Goal: Task Accomplishment & Management: Manage account settings

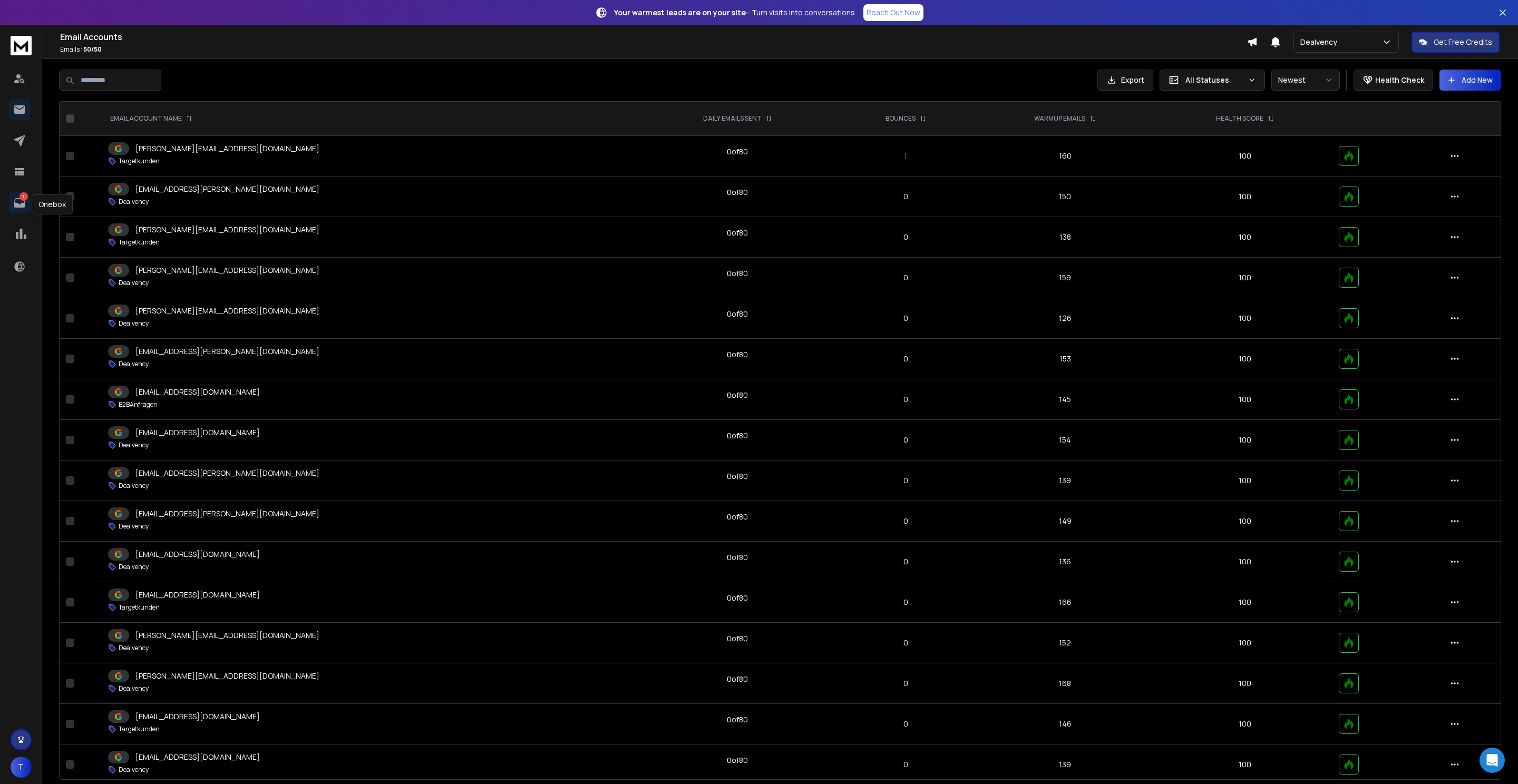
click at [19, 196] on p "1" at bounding box center [23, 196] width 8 height 8
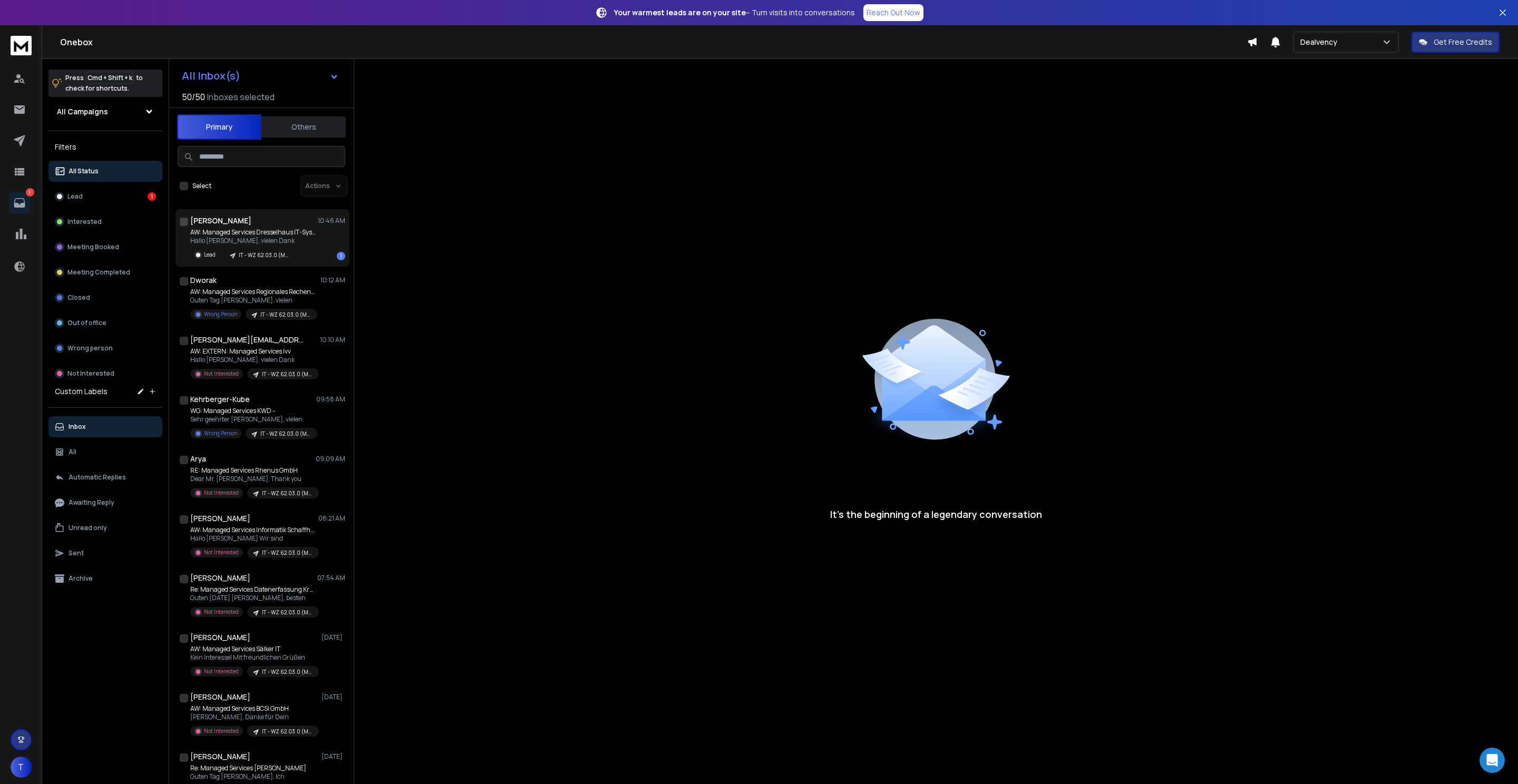
click at [294, 246] on div "AW: Managed Services Dresselhaus IT-Systeme Hallo Herr Schomberg, vielen Dank L…" at bounding box center [253, 244] width 127 height 32
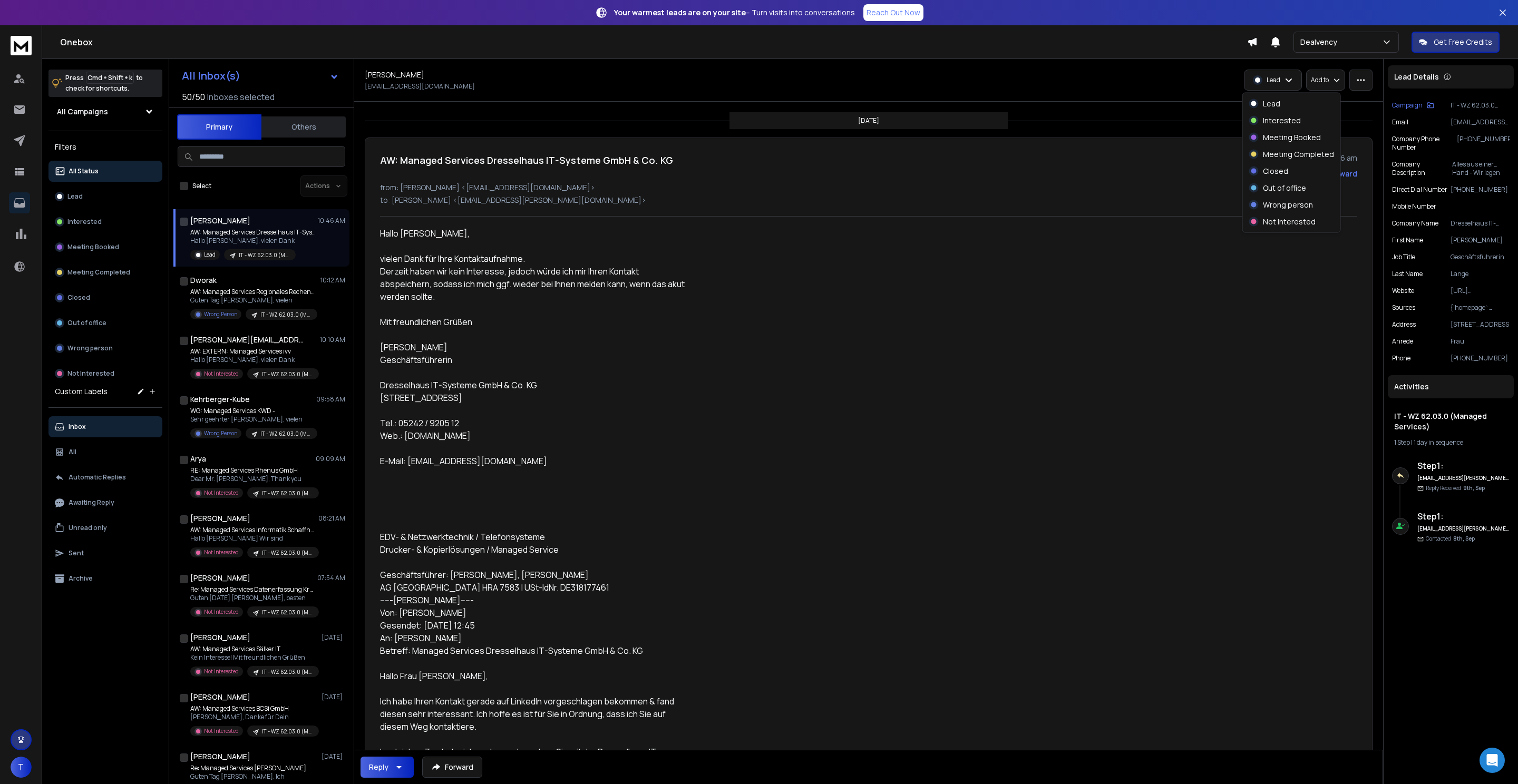
click at [1292, 80] on div "Lead" at bounding box center [1272, 80] width 57 height 20
click at [1278, 220] on p "Not Interested" at bounding box center [1289, 222] width 53 height 10
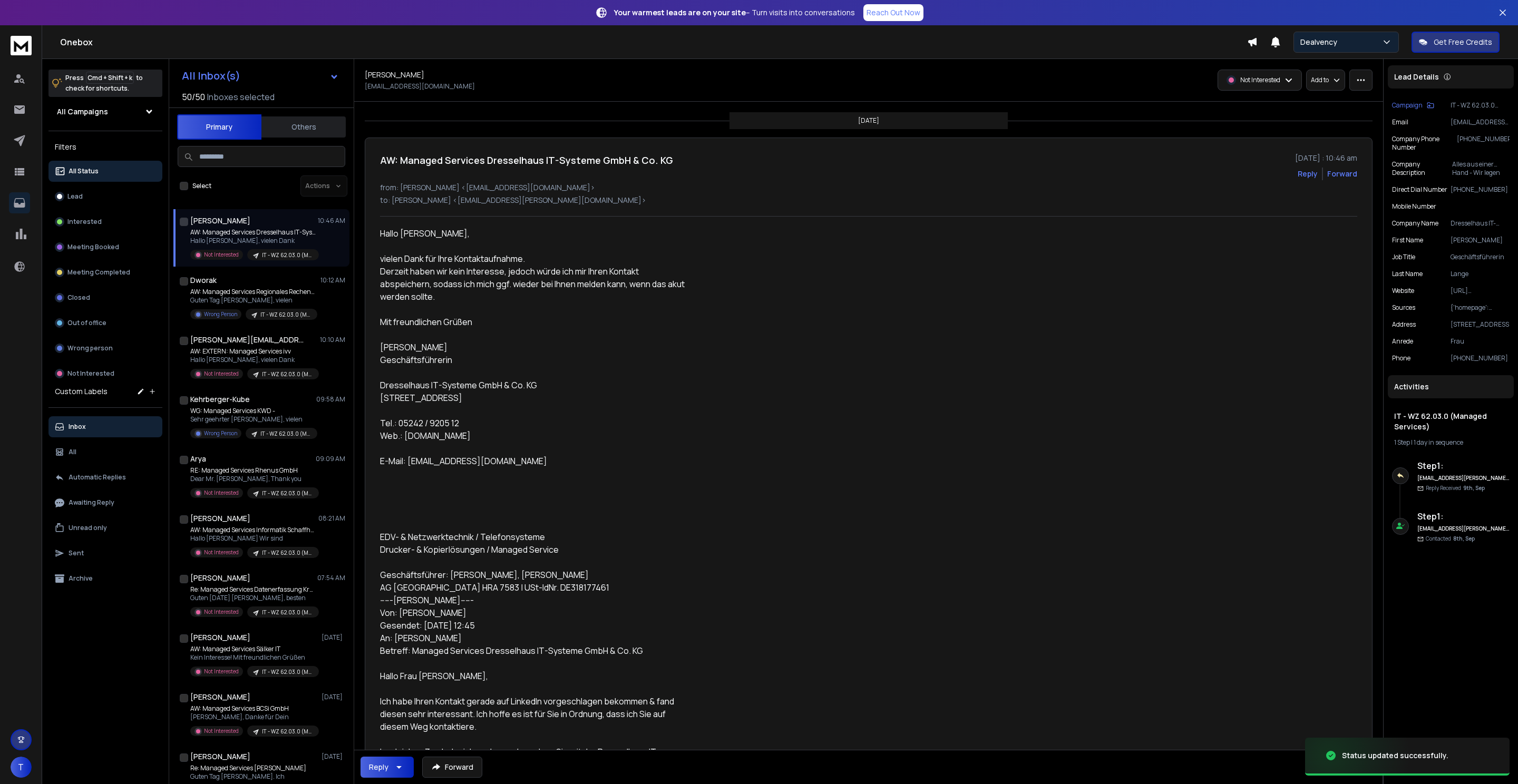
click at [1330, 49] on button "Dealvency" at bounding box center [1346, 42] width 105 height 21
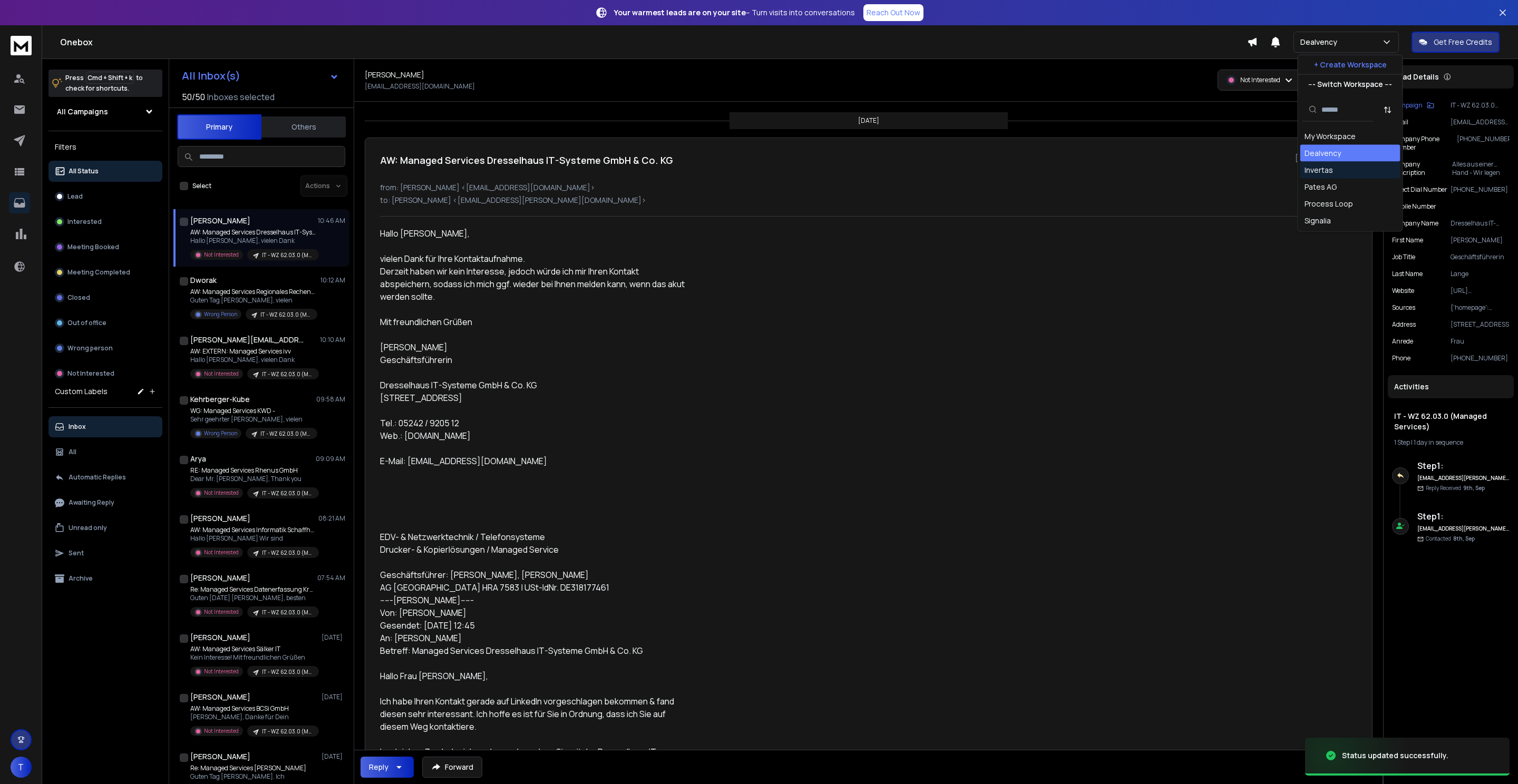
click at [1330, 166] on div "Invertas" at bounding box center [1318, 170] width 28 height 10
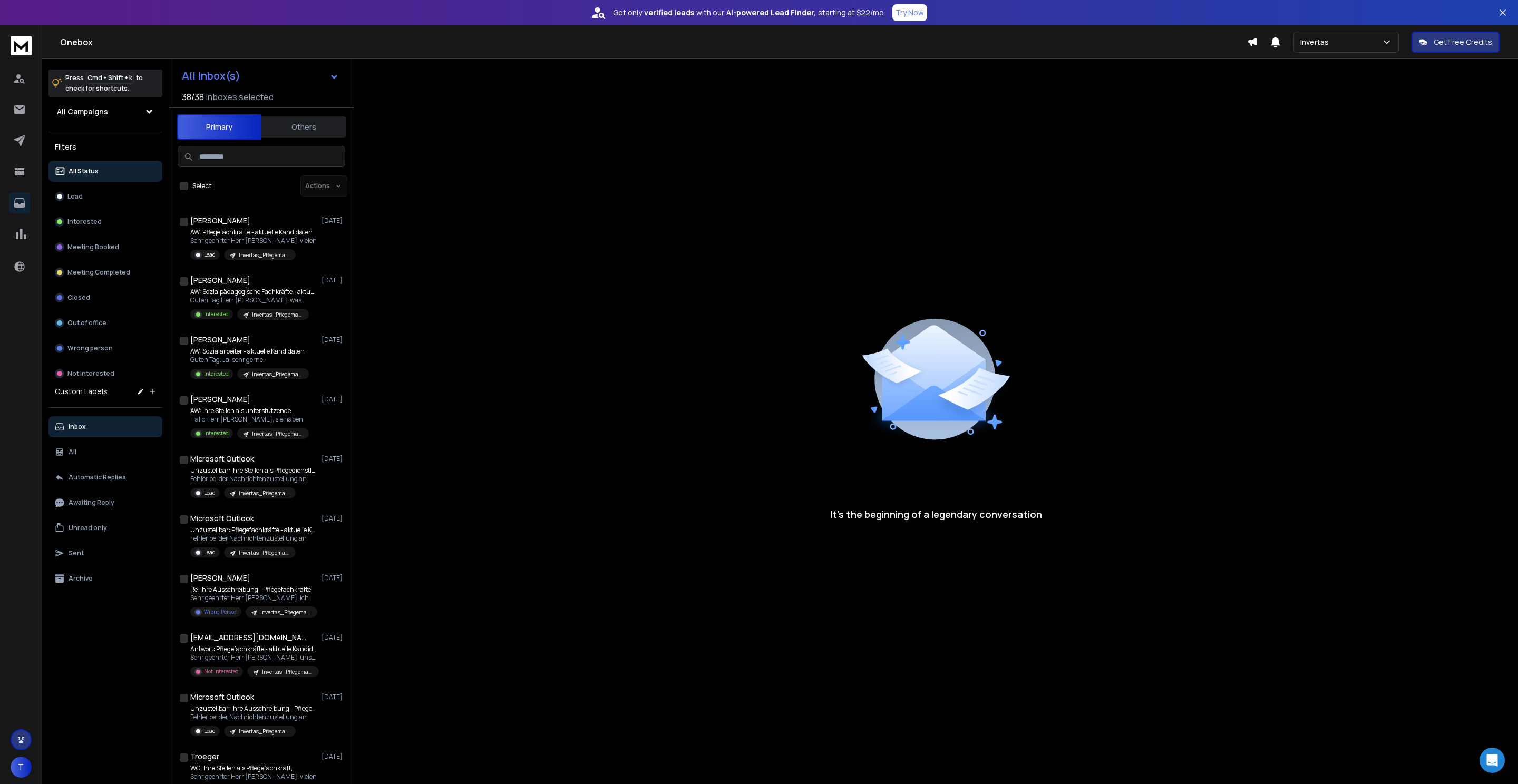
click at [259, 161] on input at bounding box center [261, 156] width 168 height 21
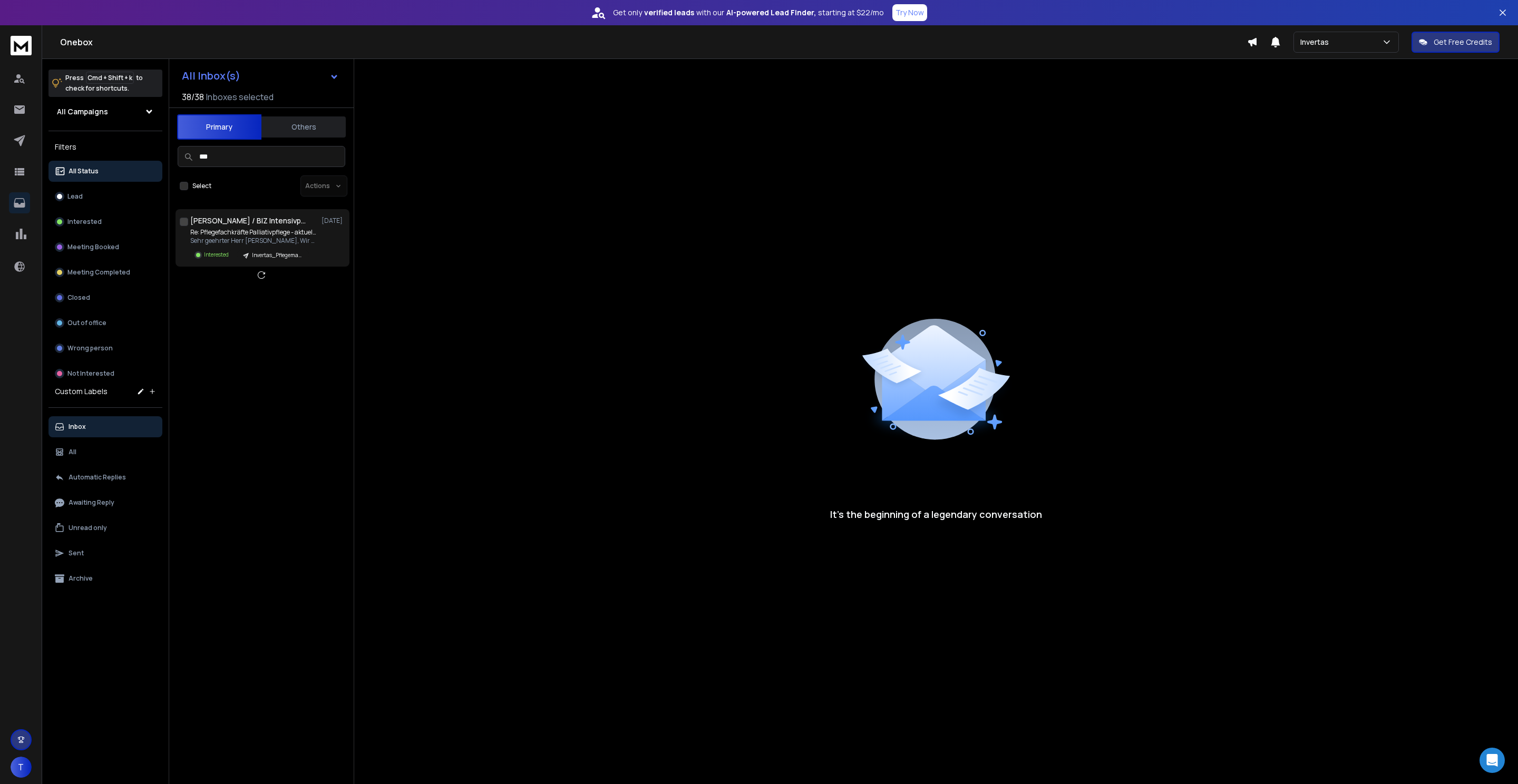
type input "***"
click at [308, 229] on p "Re: Pflegefachkräfte Palliativpflege - aktuelle" at bounding box center [253, 232] width 127 height 8
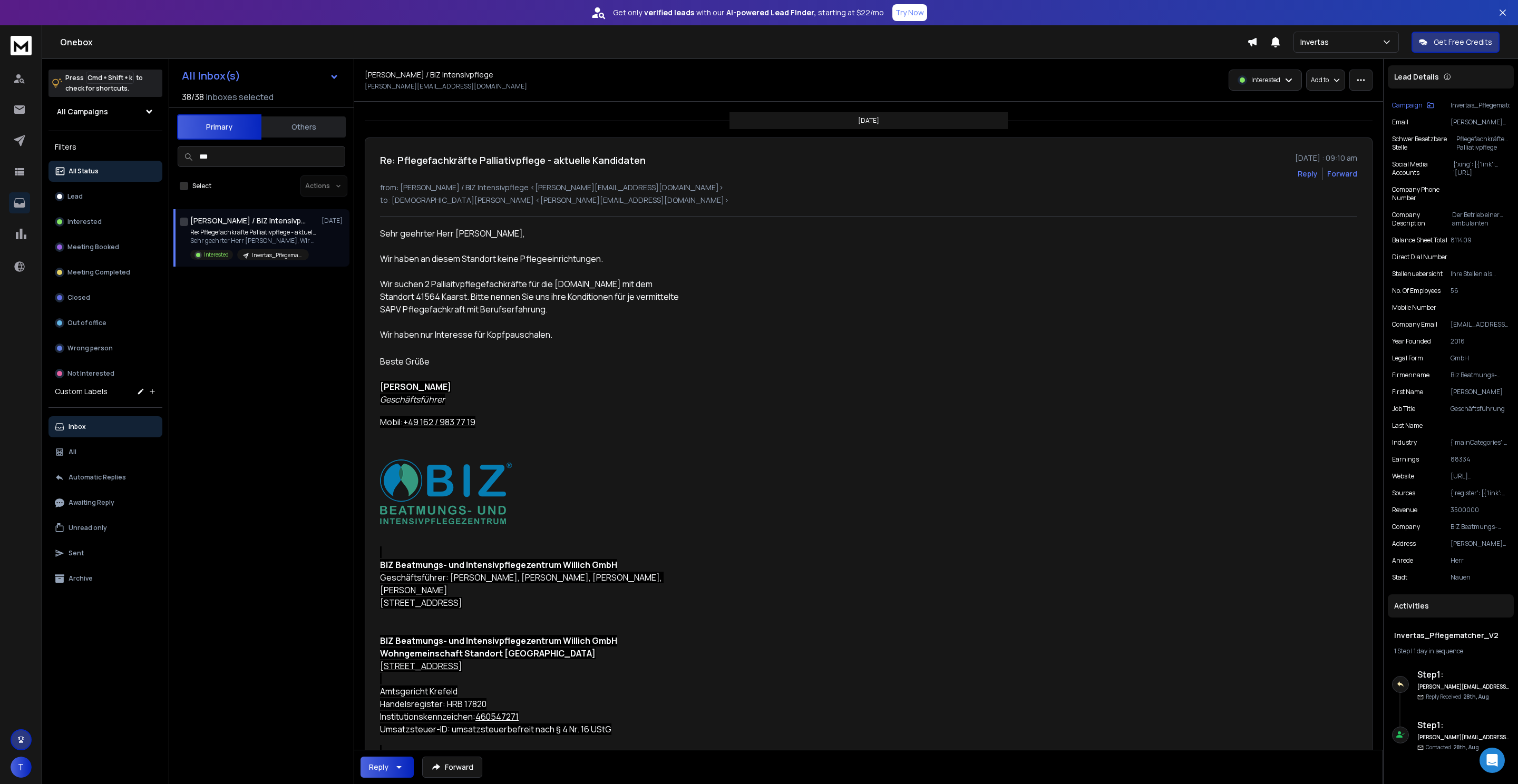
click at [496, 427] on p "Mobil: +49 162 / 983 77 19" at bounding box center [533, 422] width 308 height 13
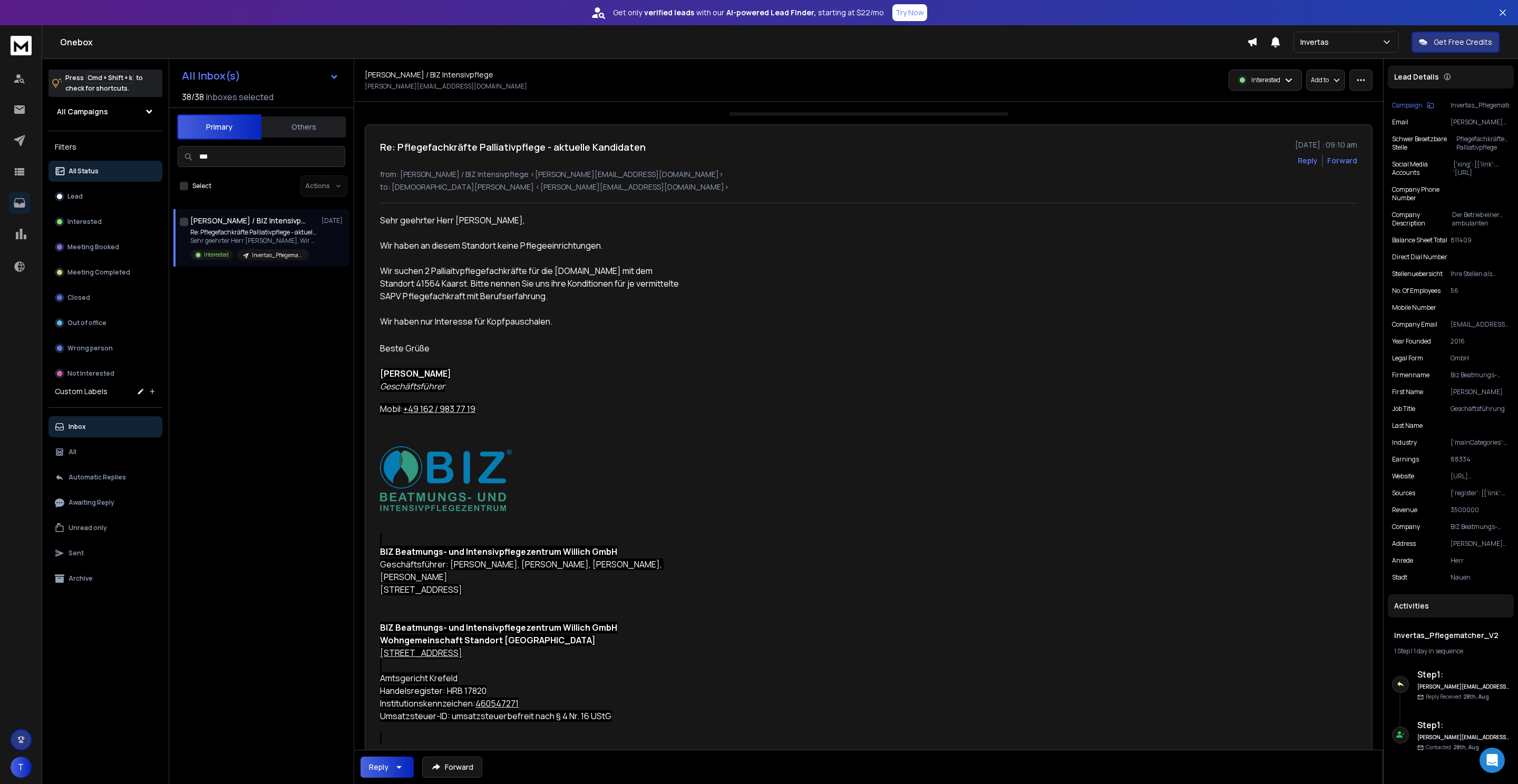
drag, startPoint x: 563, startPoint y: 643, endPoint x: 380, endPoint y: 222, distance: 459.1
click at [380, 222] on div "Sehr geehrter Herr Ulpts, Wir haben an diesem Standort keine Pflegeeinrichtunge…" at bounding box center [538, 724] width 316 height 1020
copy div "Sehr geehrter Herr Ulpts, Wir haben an diesem Standort keine Pflegeeinrichtunge…"
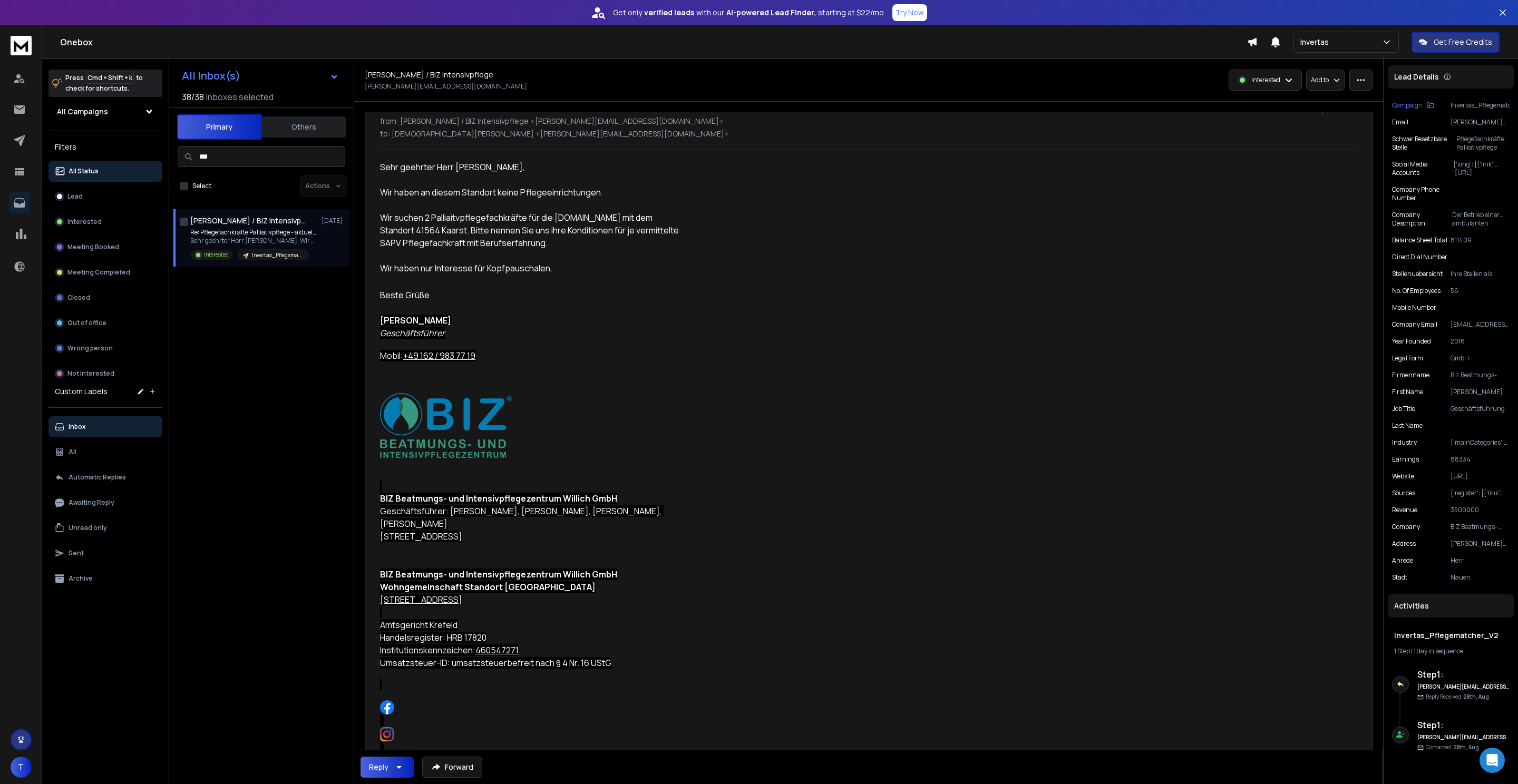
scroll to position [0, 0]
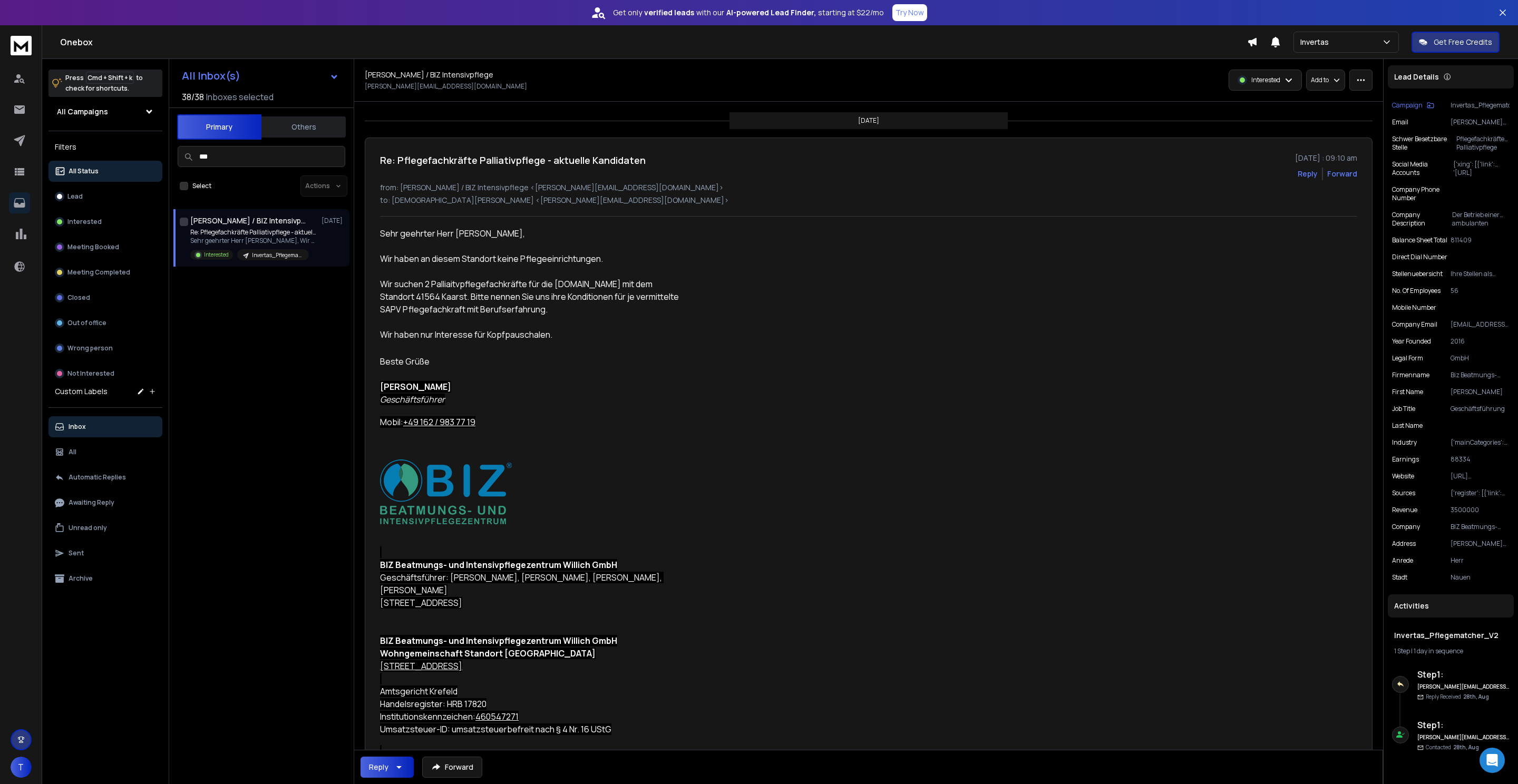
click at [666, 241] on div at bounding box center [533, 246] width 308 height 13
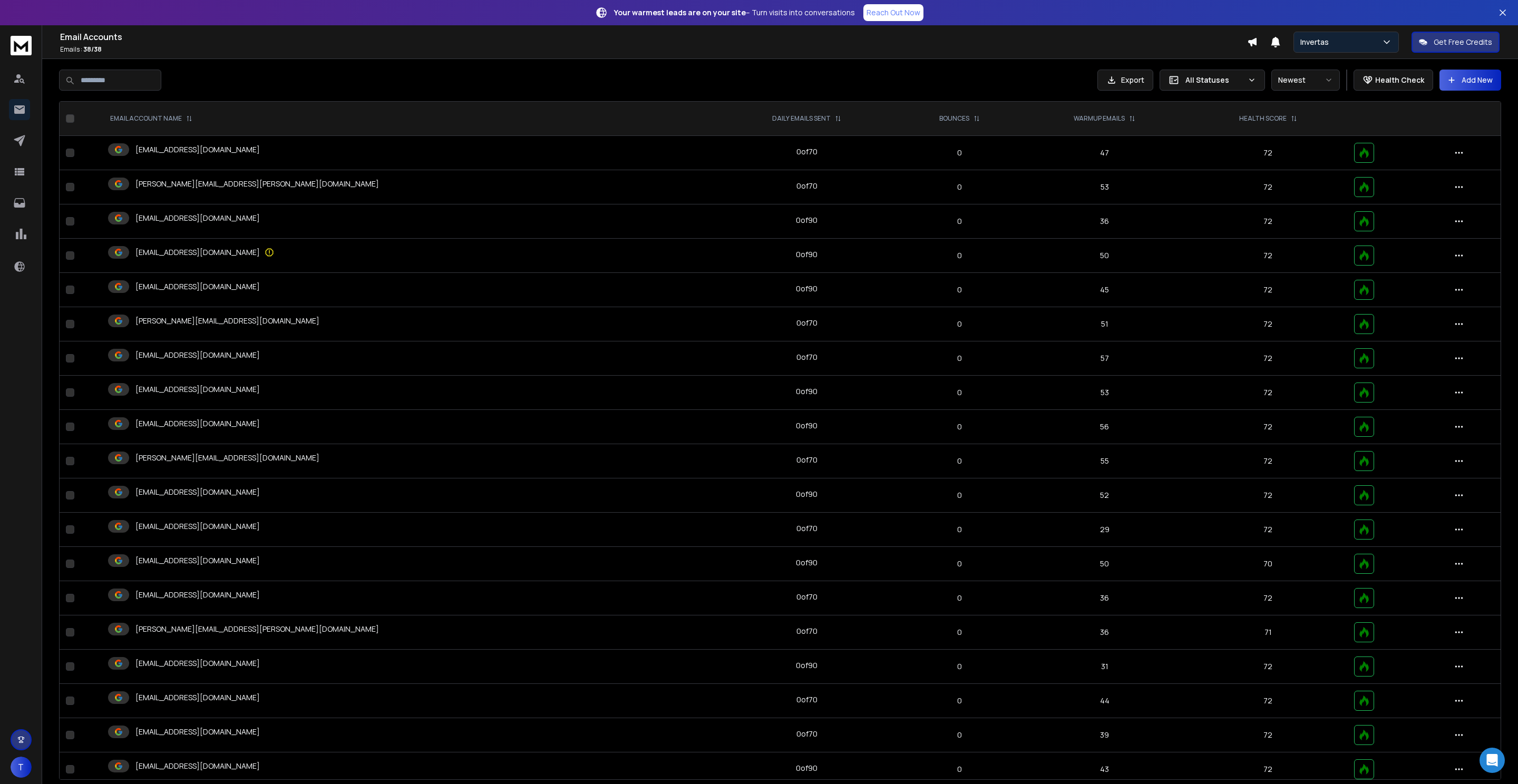
click at [1342, 48] on button "Invertas" at bounding box center [1346, 42] width 105 height 21
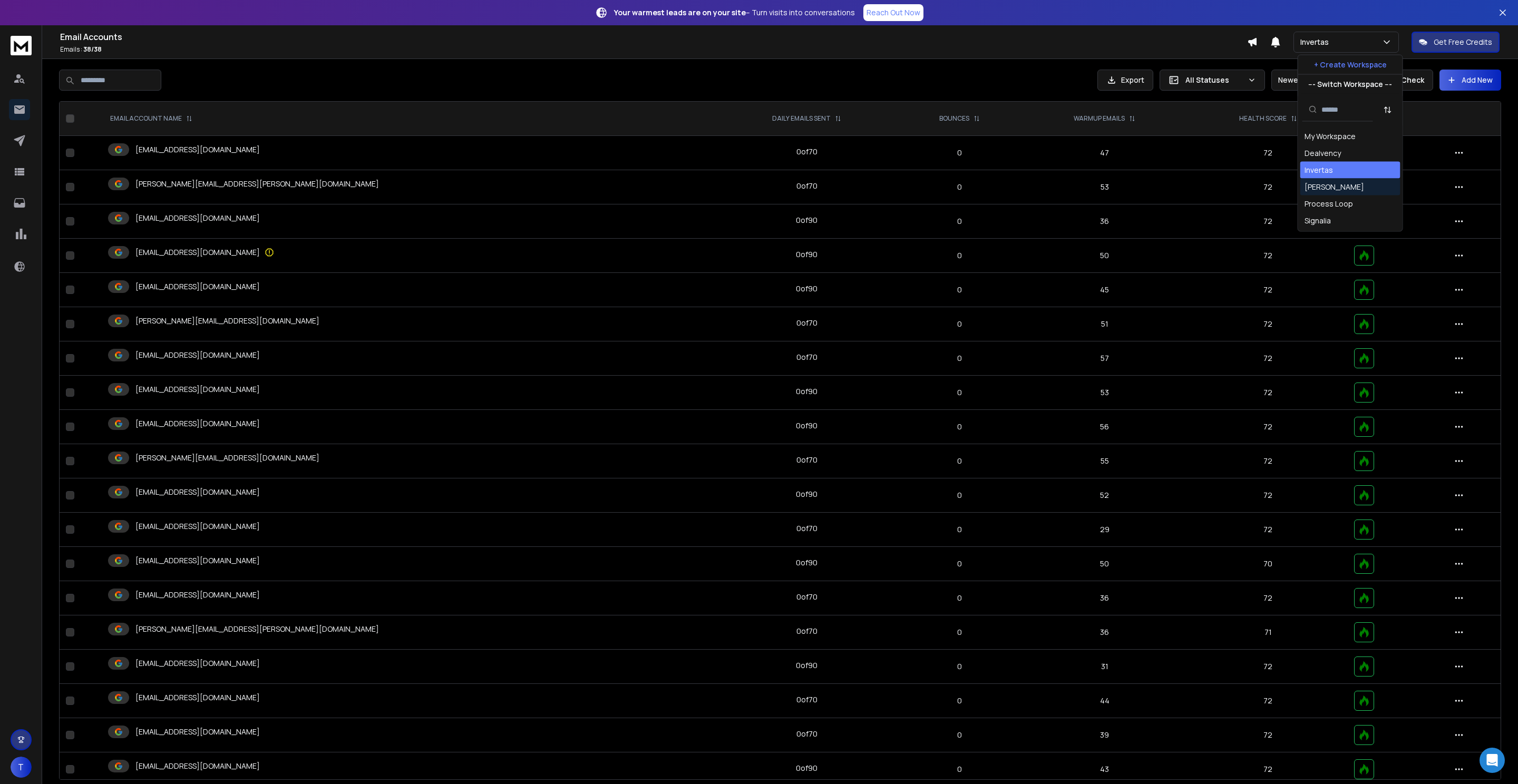
click at [1330, 192] on div "Pates AG" at bounding box center [1350, 187] width 100 height 17
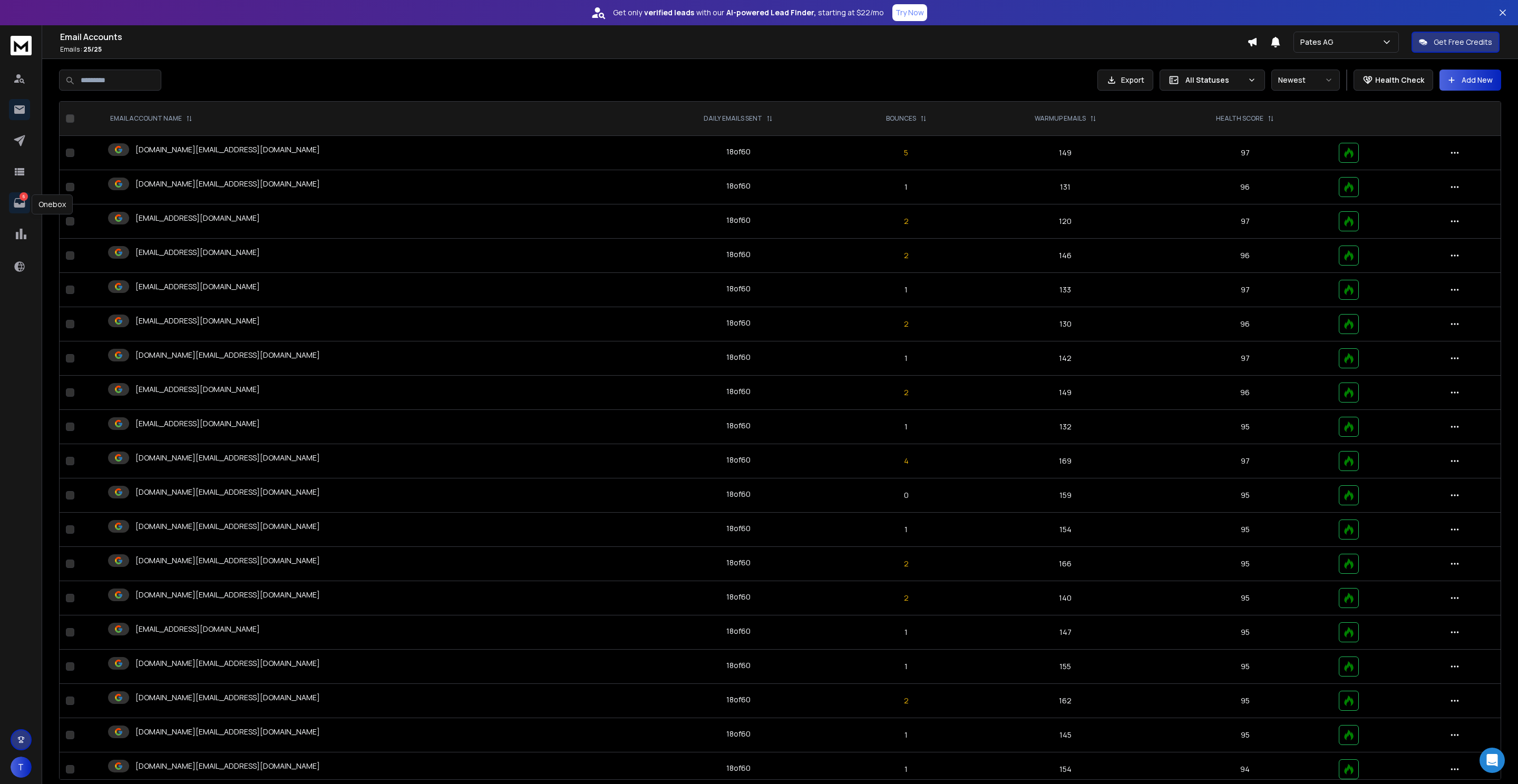
click at [10, 200] on link "6" at bounding box center [19, 202] width 21 height 21
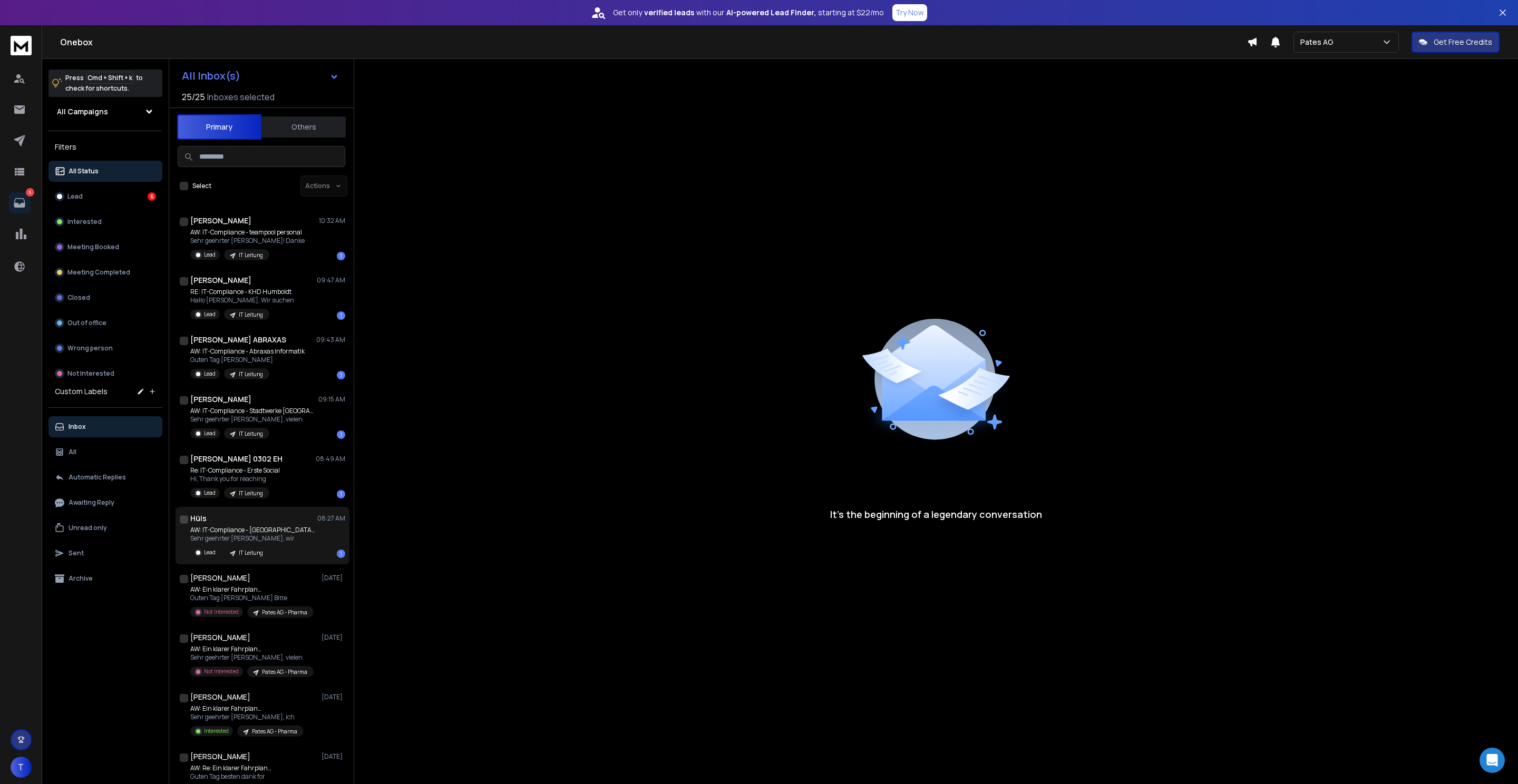
click at [303, 517] on div "Hüls 08:27 AM" at bounding box center [267, 519] width 155 height 10
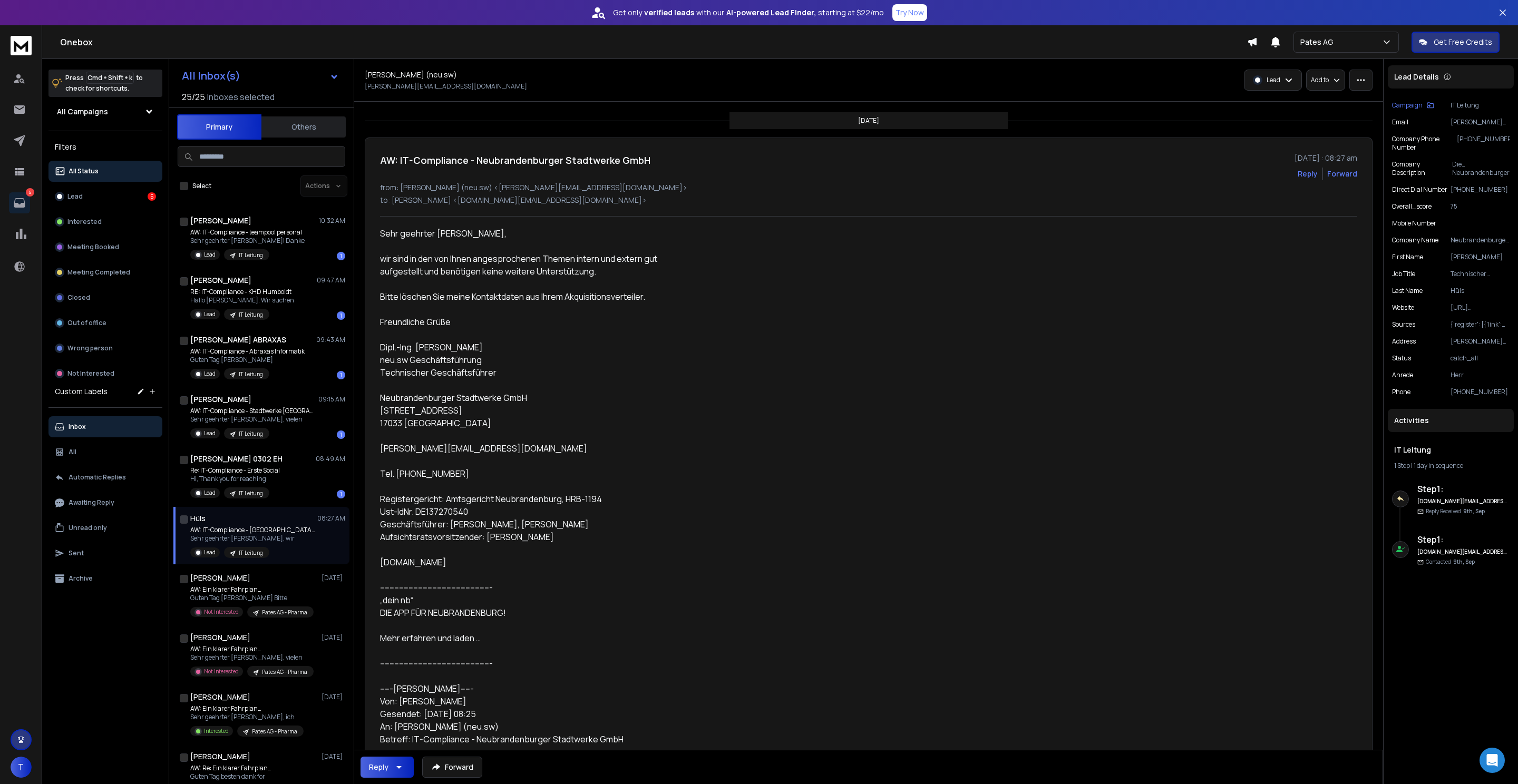
click at [1257, 79] on div at bounding box center [1257, 80] width 10 height 10
click at [1259, 218] on div "Not Interested" at bounding box center [1281, 222] width 66 height 10
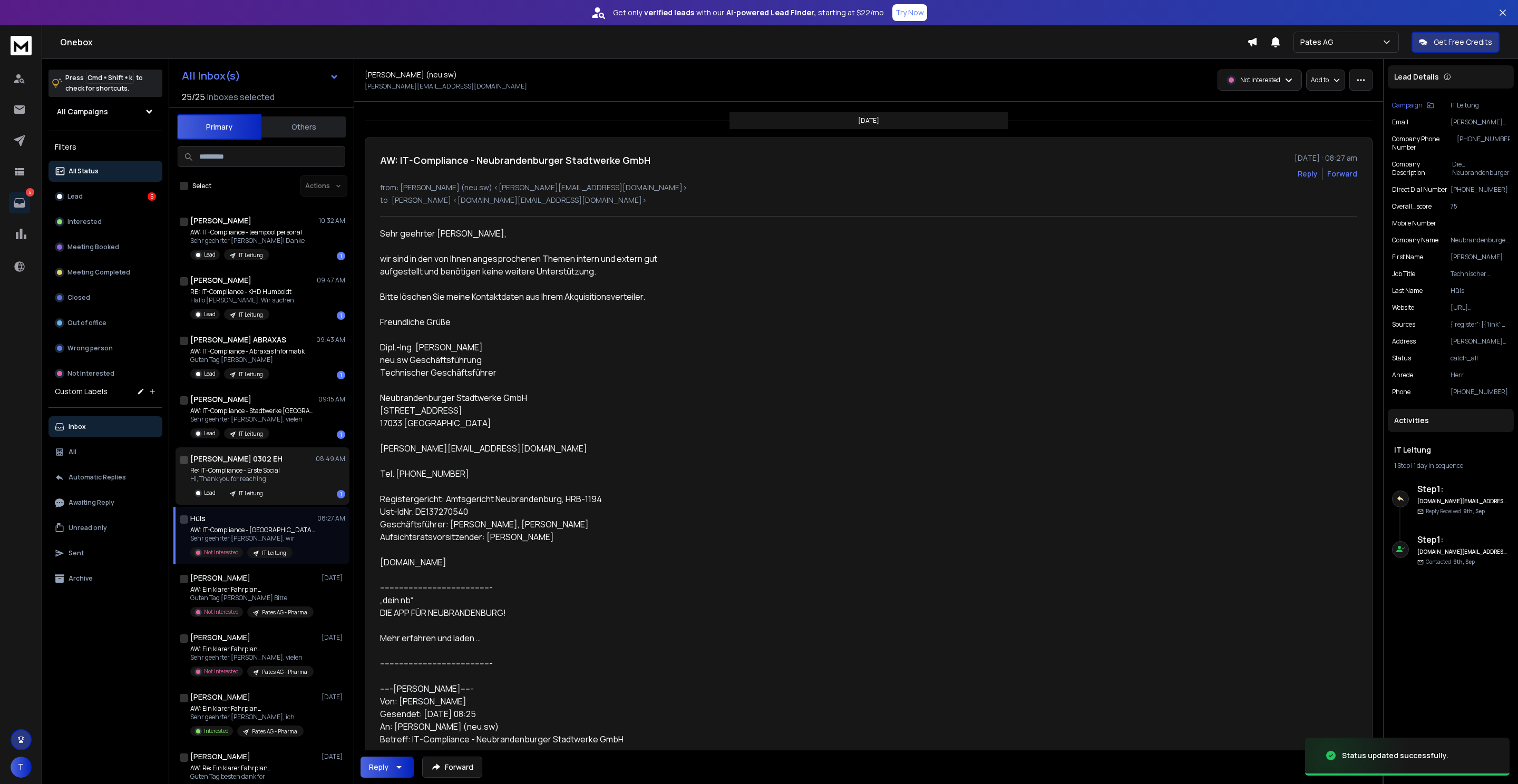
click at [314, 479] on div "Re: IT-Compliance - Erste Social Hi, Thank you for reaching Lead IT Leitung 1" at bounding box center [267, 483] width 155 height 32
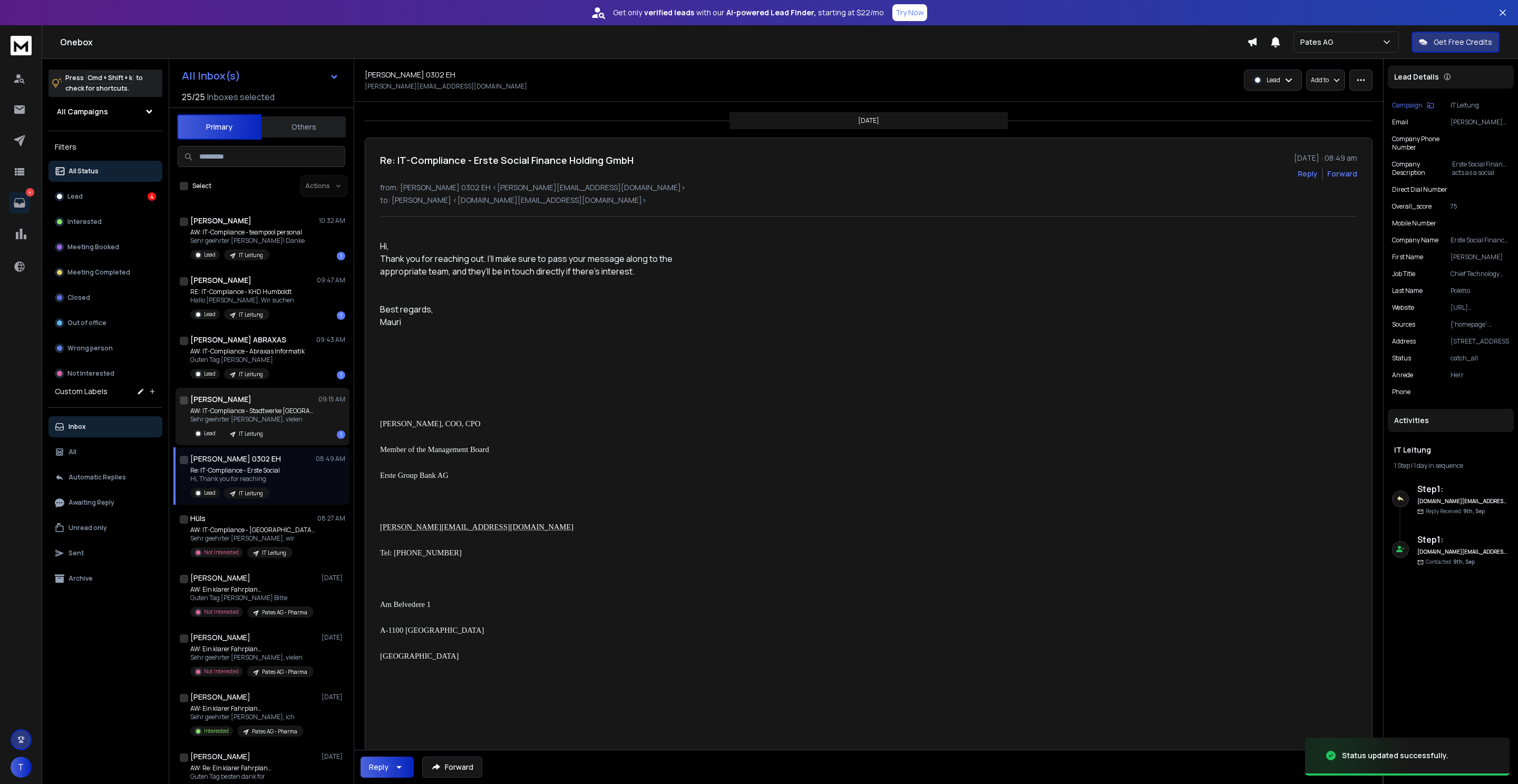
click at [292, 423] on div "AW: IT-Compliance - Stadtwerke Oberkochen Sehr geehrter Herr Kraft, vielen Lead…" at bounding box center [253, 423] width 127 height 32
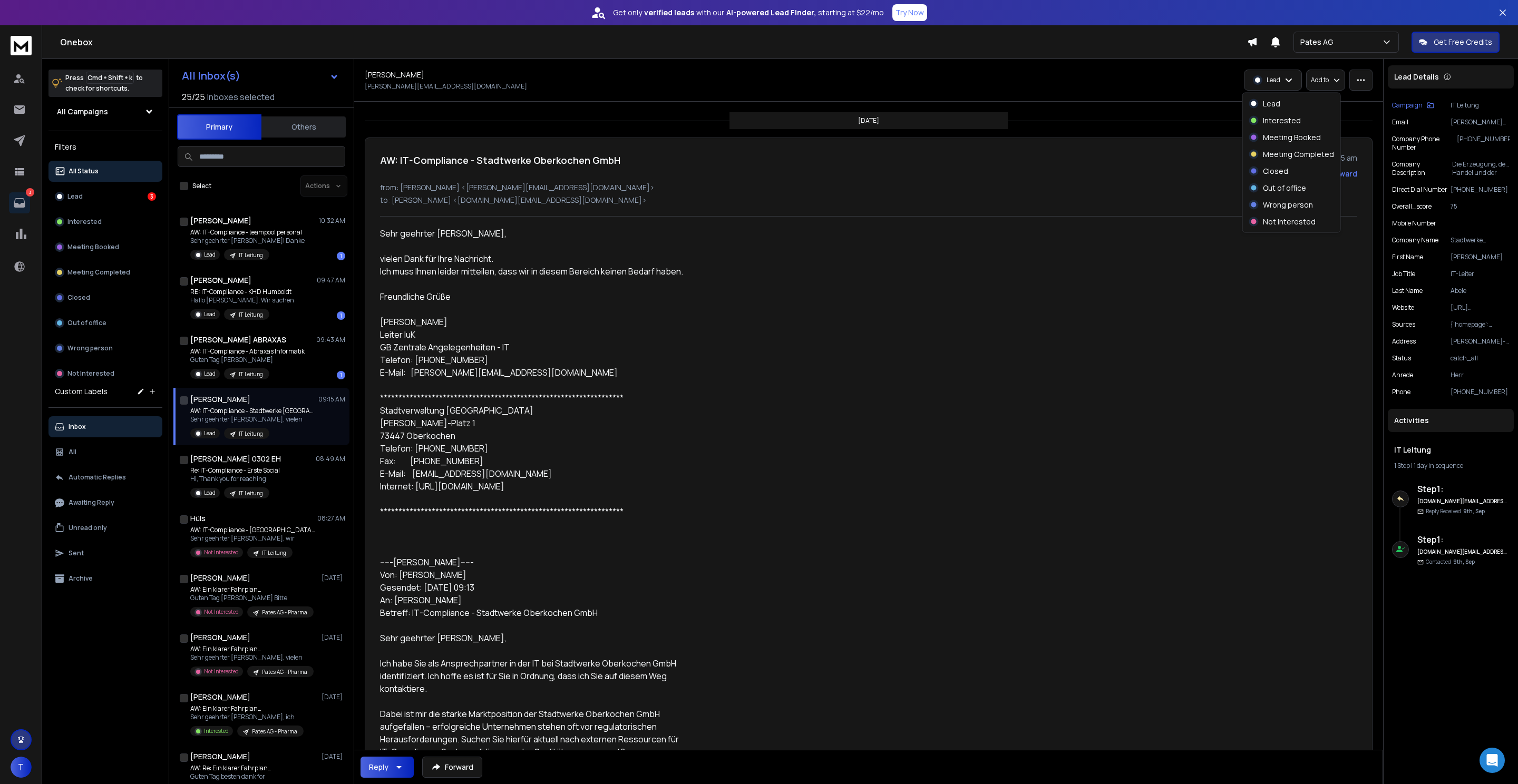
click at [1253, 80] on div at bounding box center [1257, 80] width 10 height 10
click at [1299, 226] on p "Not Interested" at bounding box center [1289, 222] width 53 height 10
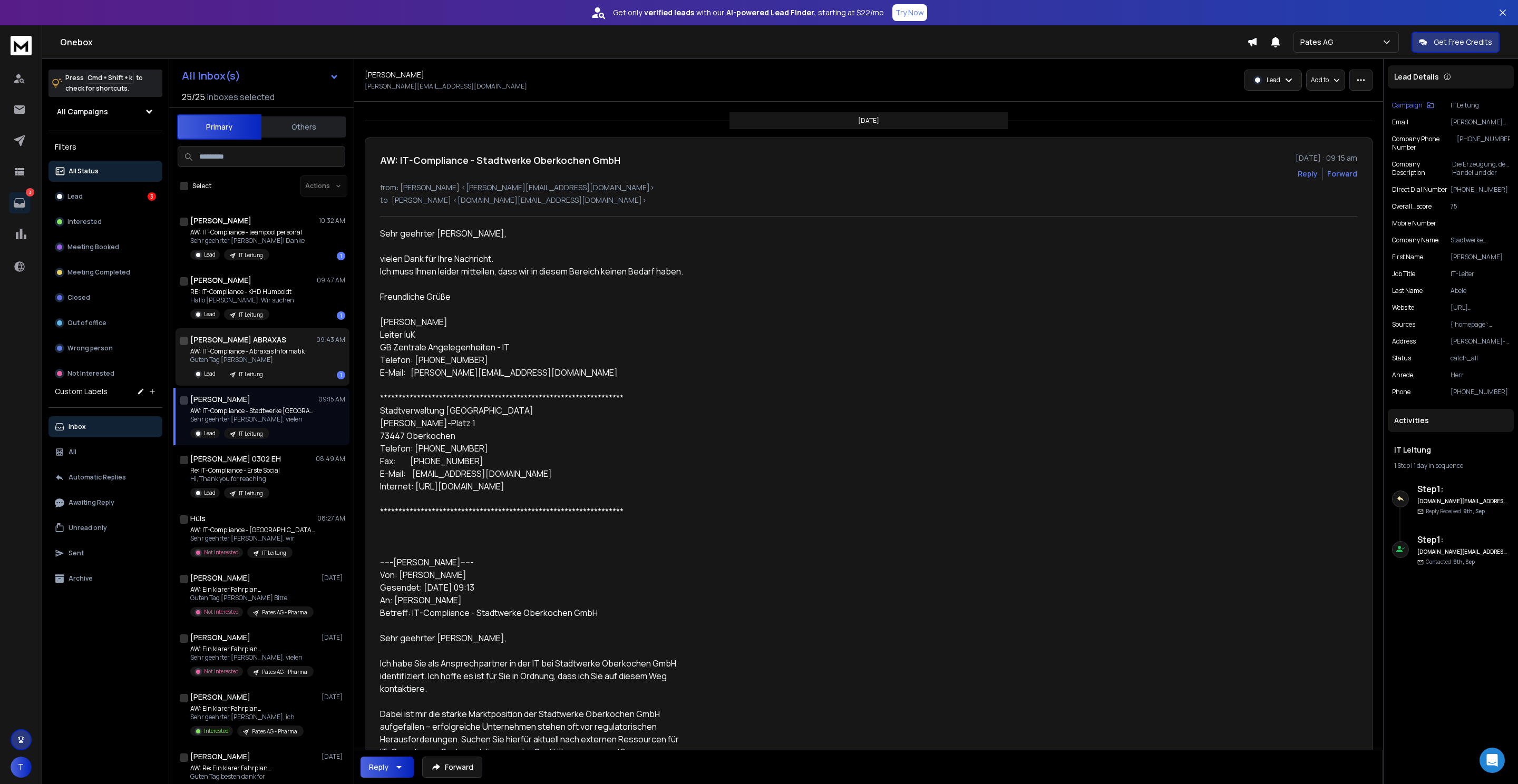
click at [229, 352] on p "AW: IT-Compliance - Abraxas Informatik" at bounding box center [247, 351] width 114 height 8
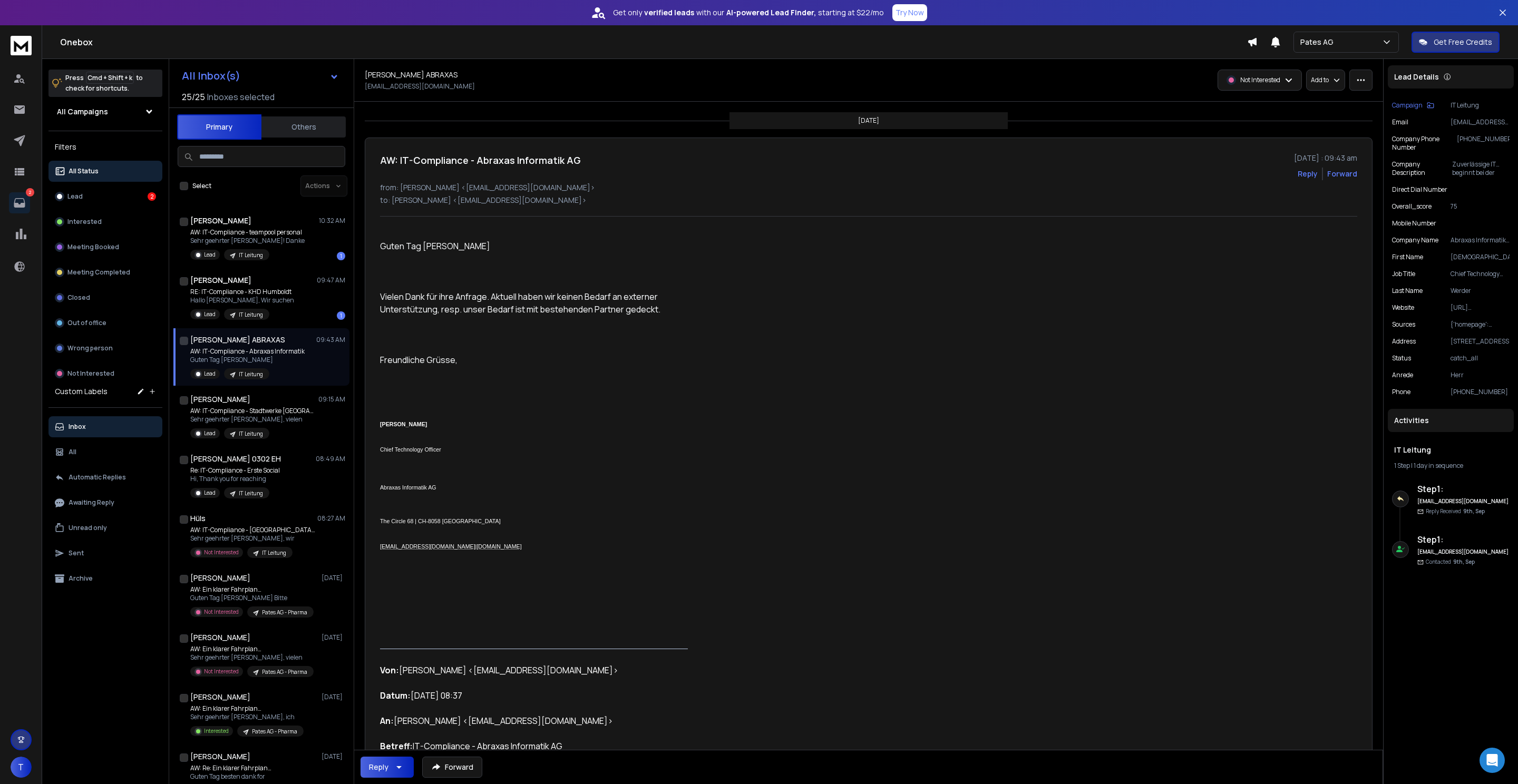
click at [247, 330] on div "Werder Christian ABRAXAS 09:43 AM AW: IT-Compliance - Abraxas Informatik Guten …" at bounding box center [262, 357] width 174 height 57
click at [236, 298] on p "Hallo Herr Kraft, Wir suchen" at bounding box center [242, 300] width 104 height 8
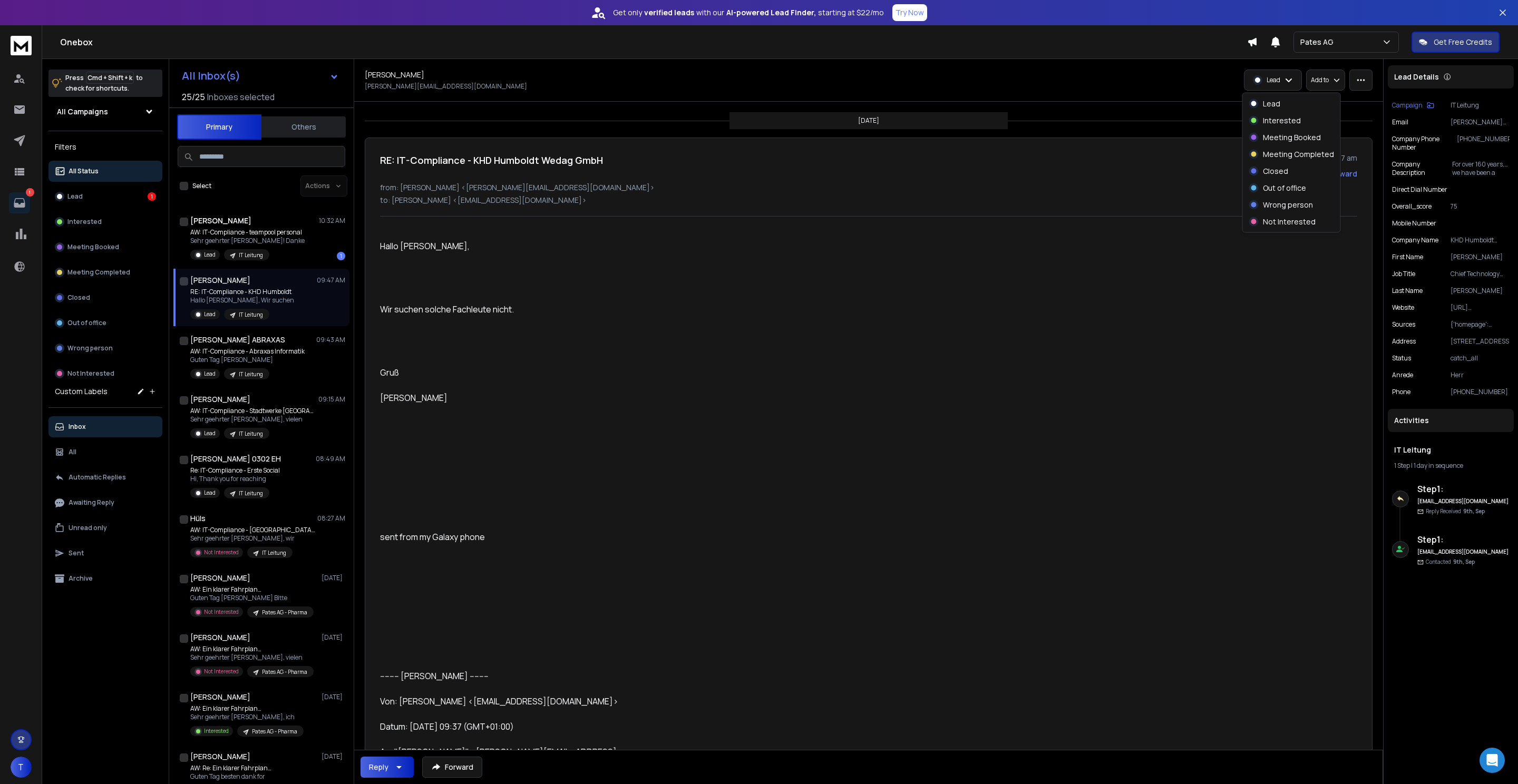
click at [1260, 87] on div "Lead" at bounding box center [1272, 80] width 57 height 20
click at [1271, 217] on p "Not Interested" at bounding box center [1289, 222] width 53 height 10
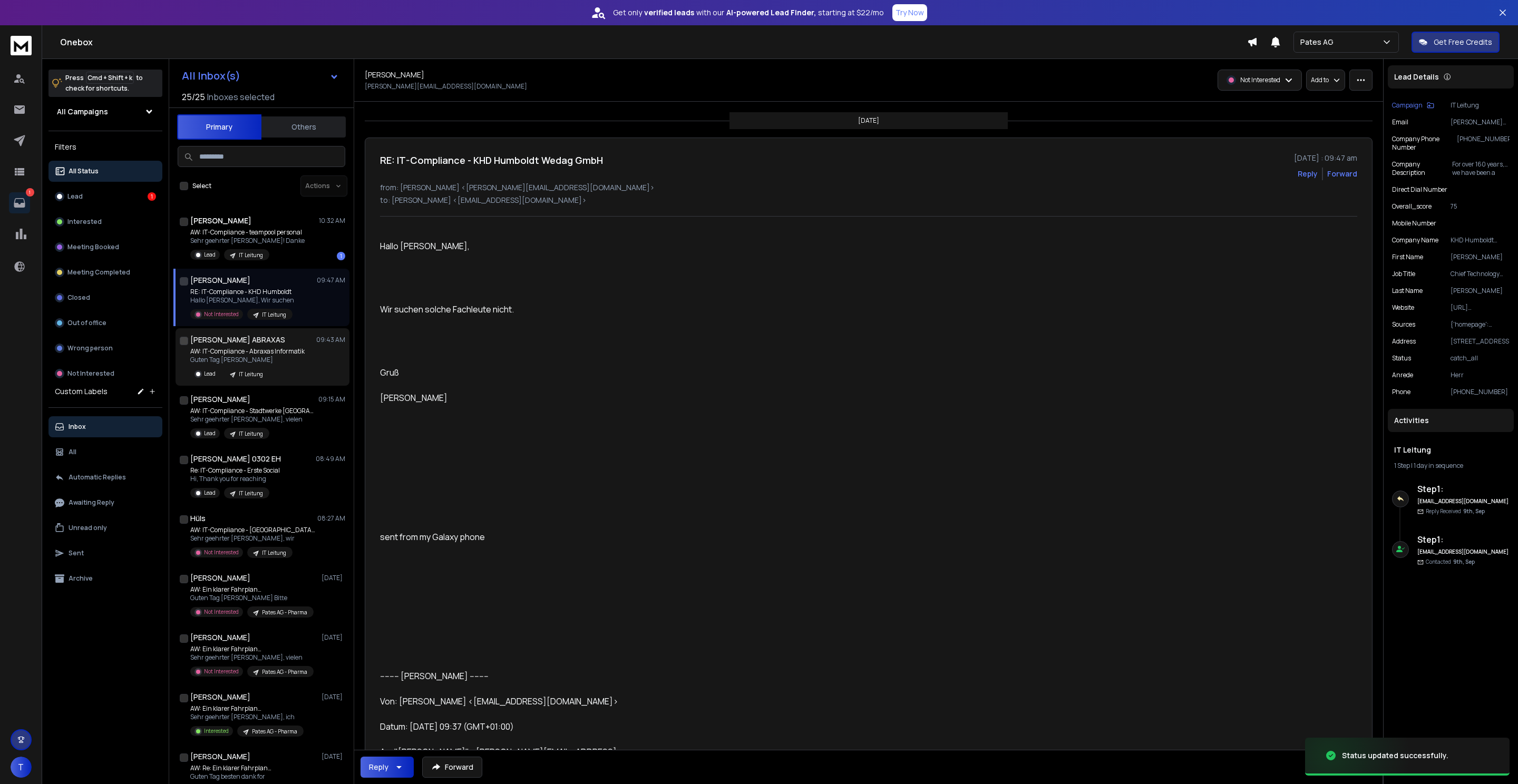
click at [291, 374] on div "Lead IT Leitung" at bounding box center [247, 373] width 114 height 11
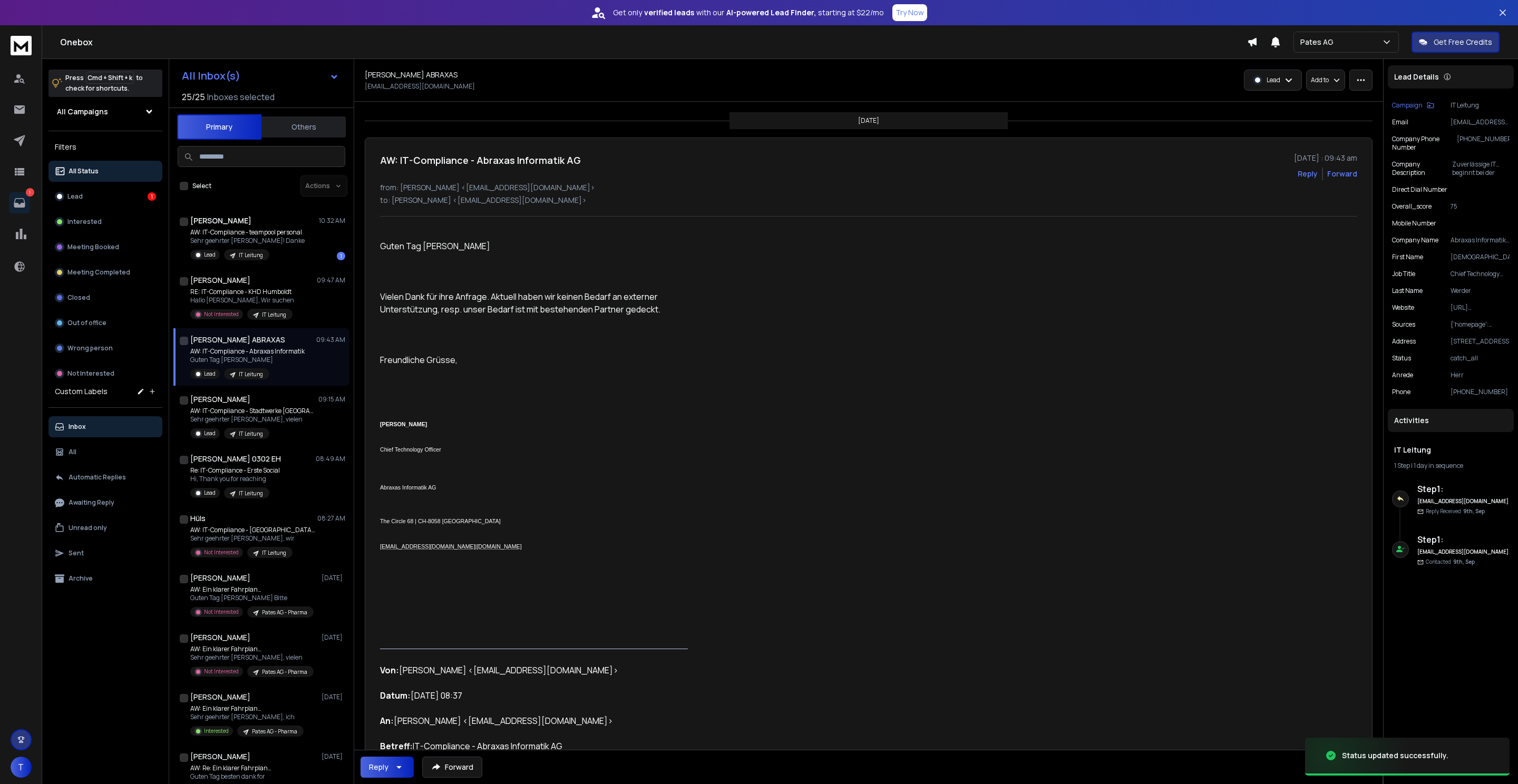
click at [1256, 98] on div "Werder Christian ABRAXAS Werder Christian ABRAXAS Christian.Werder@abraxas.ch L…" at bounding box center [868, 80] width 1029 height 42
click at [1257, 90] on div "Lead" at bounding box center [1272, 80] width 58 height 21
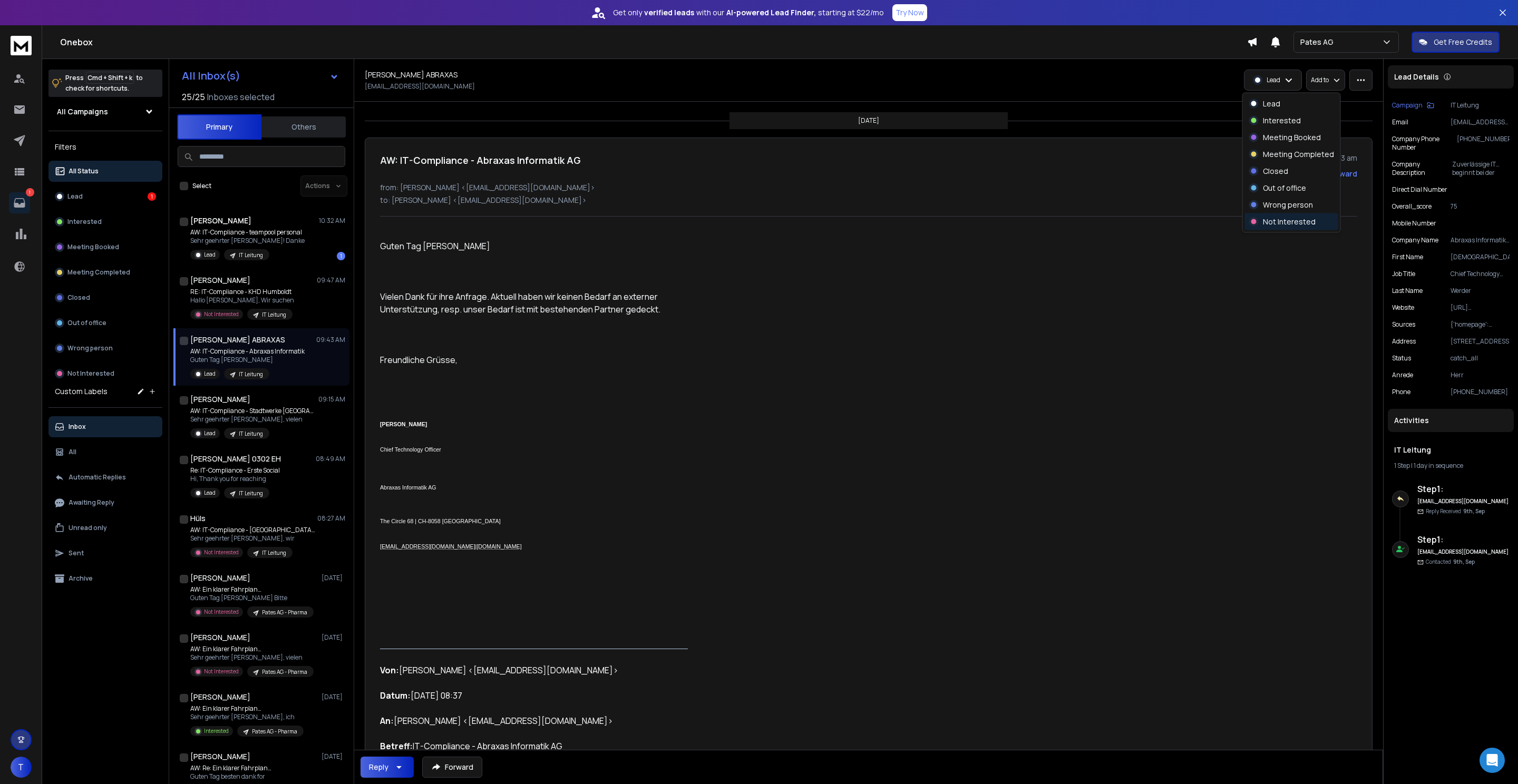
click at [1271, 222] on p "Not Interested" at bounding box center [1289, 222] width 53 height 10
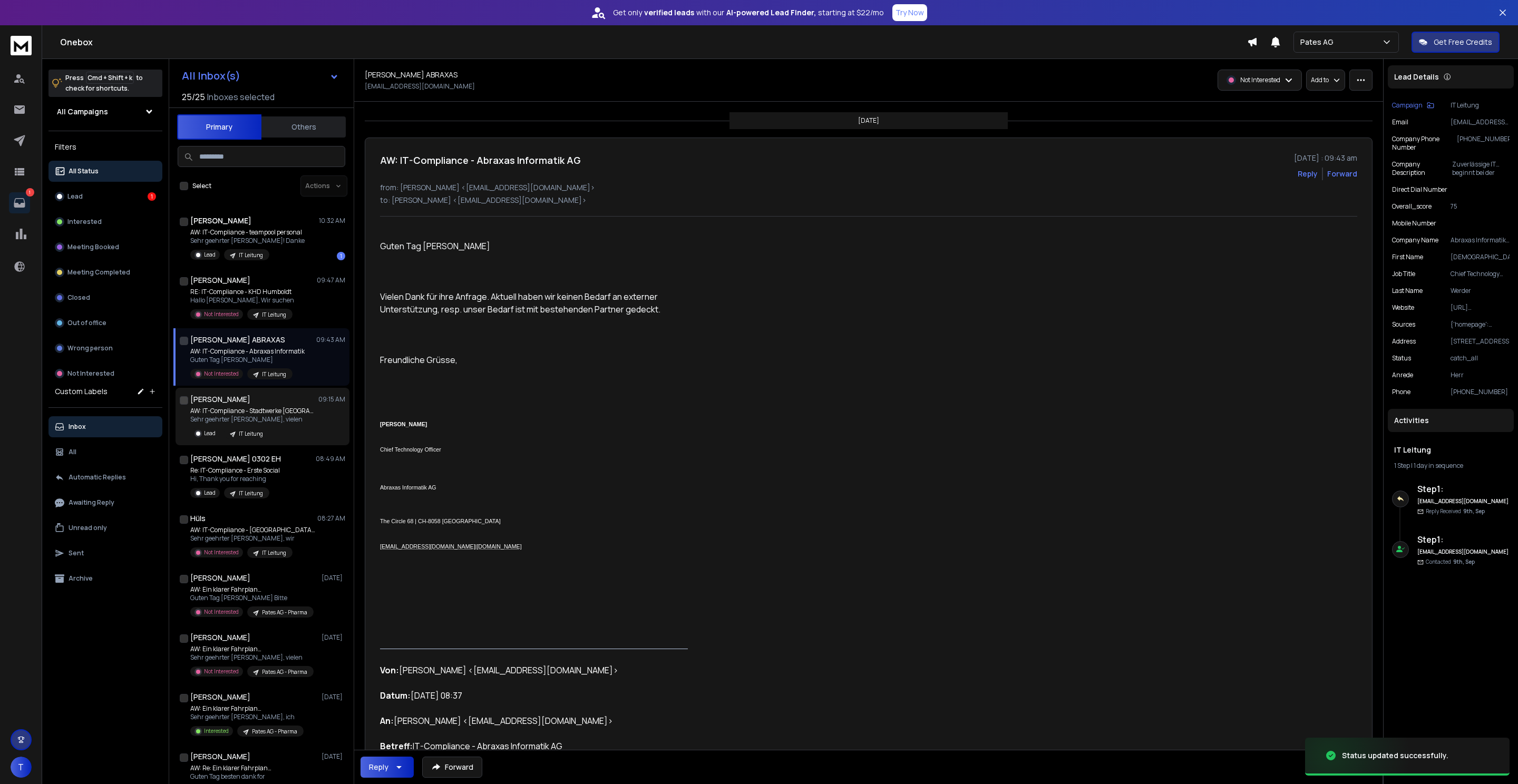
click at [235, 417] on p "Sehr geehrter Herr Kraft, vielen" at bounding box center [253, 419] width 127 height 8
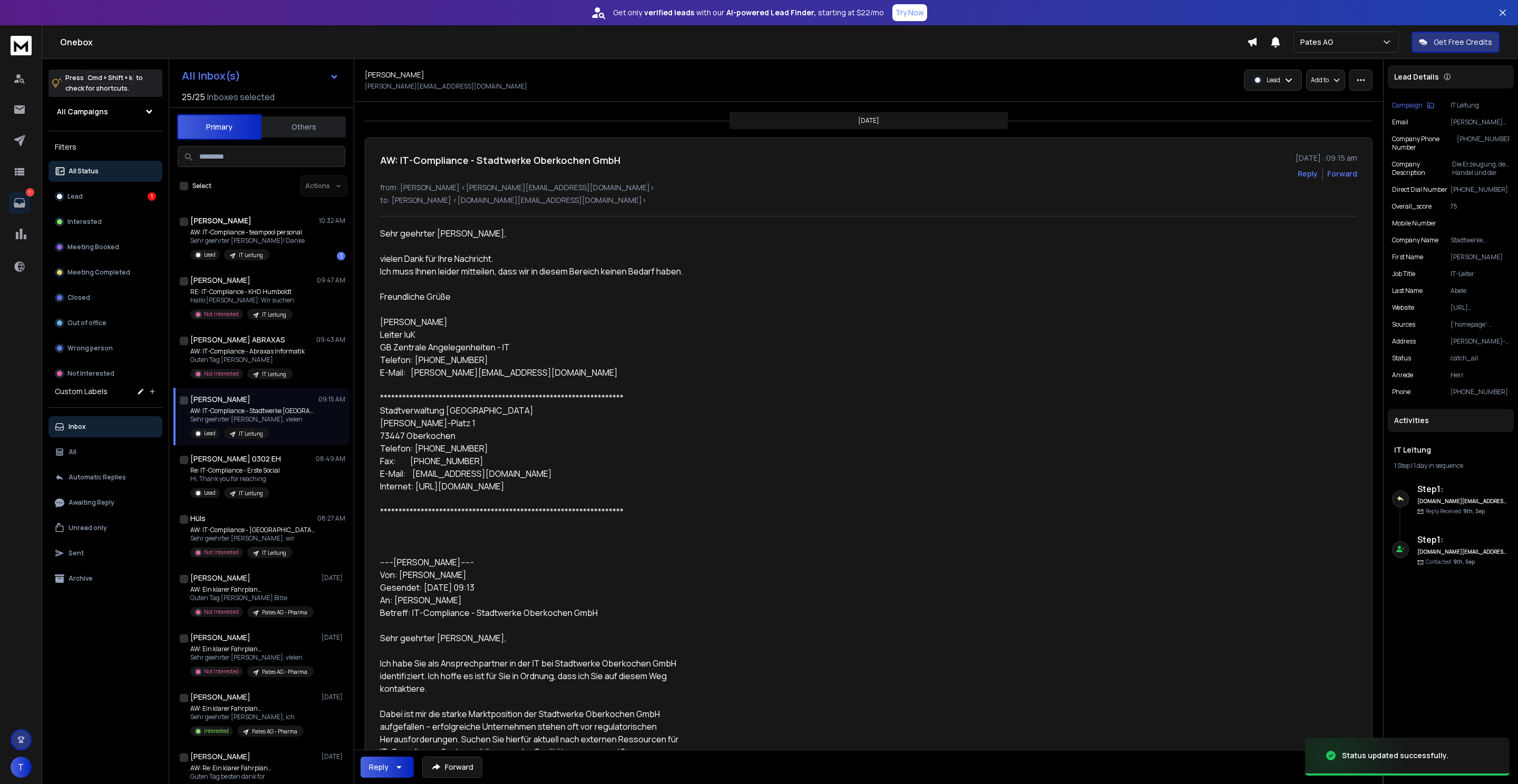
click at [1266, 80] on p "Lead" at bounding box center [1272, 80] width 13 height 8
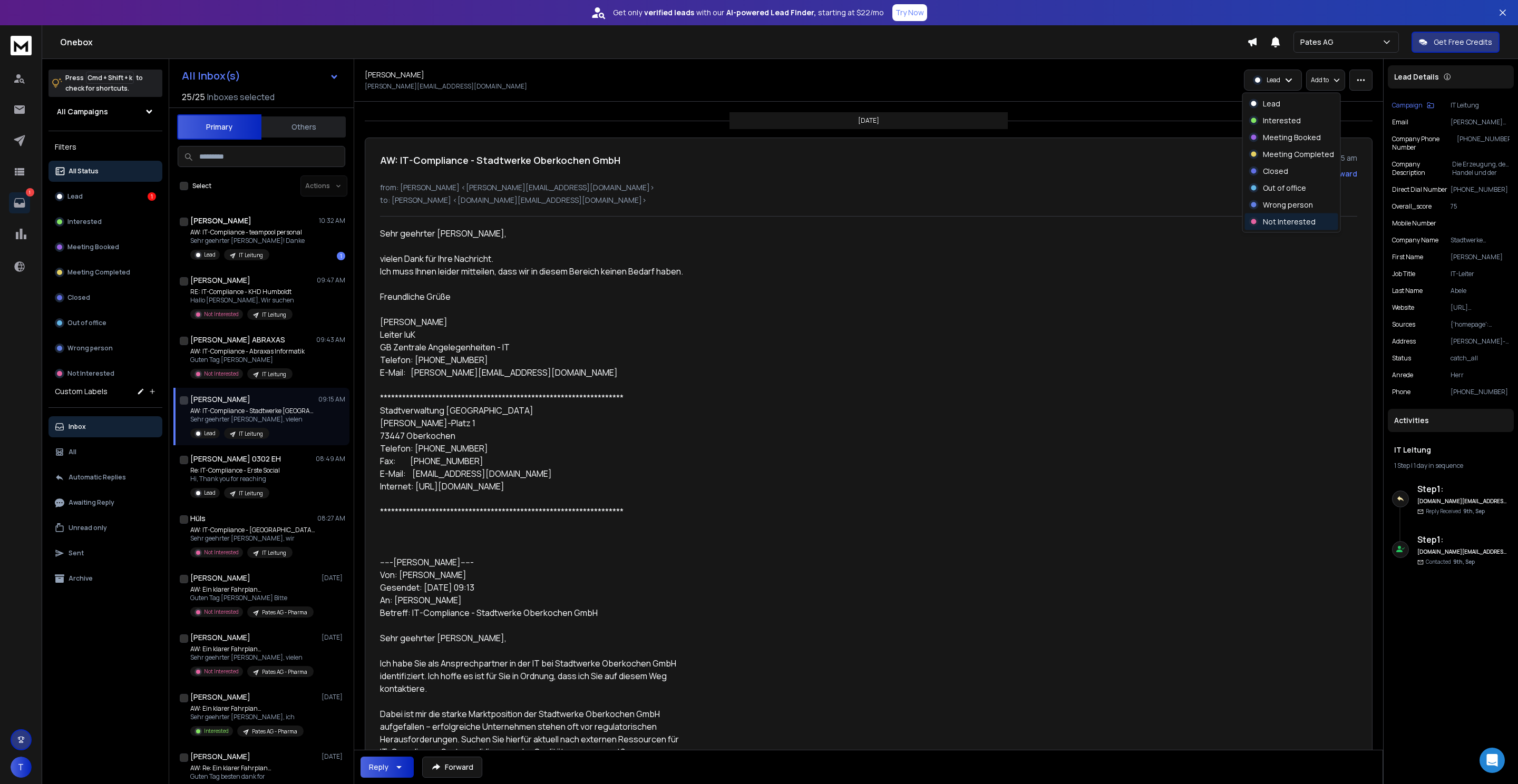
click at [1266, 219] on p "Not Interested" at bounding box center [1289, 222] width 53 height 10
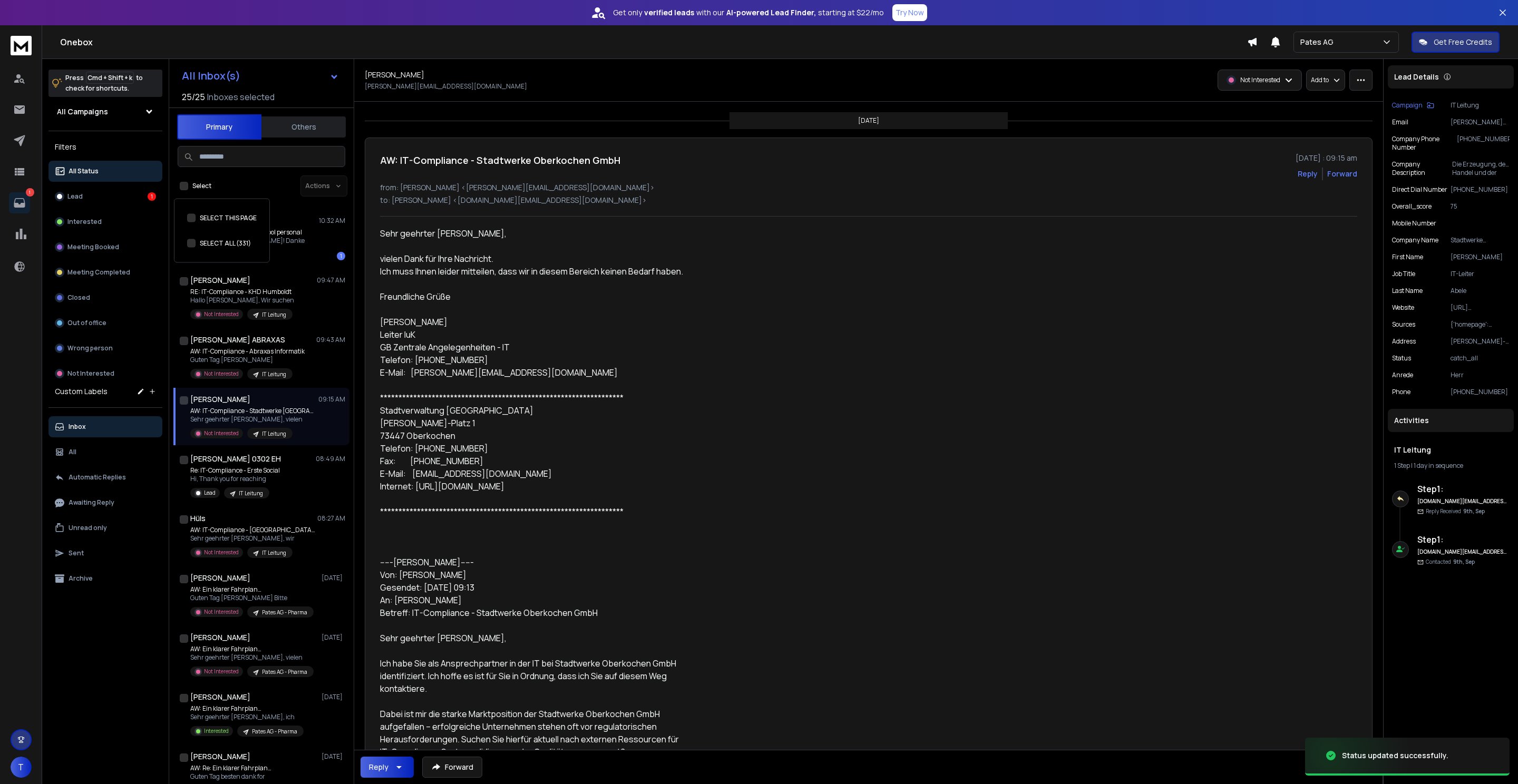
click at [227, 217] on label "SELECT THIS PAGE" at bounding box center [228, 218] width 57 height 8
click at [311, 235] on div "AW: IT-Compliance - teampool personal Sehr geehrter Herr Kraft! Danke Lead IT L…" at bounding box center [267, 244] width 155 height 32
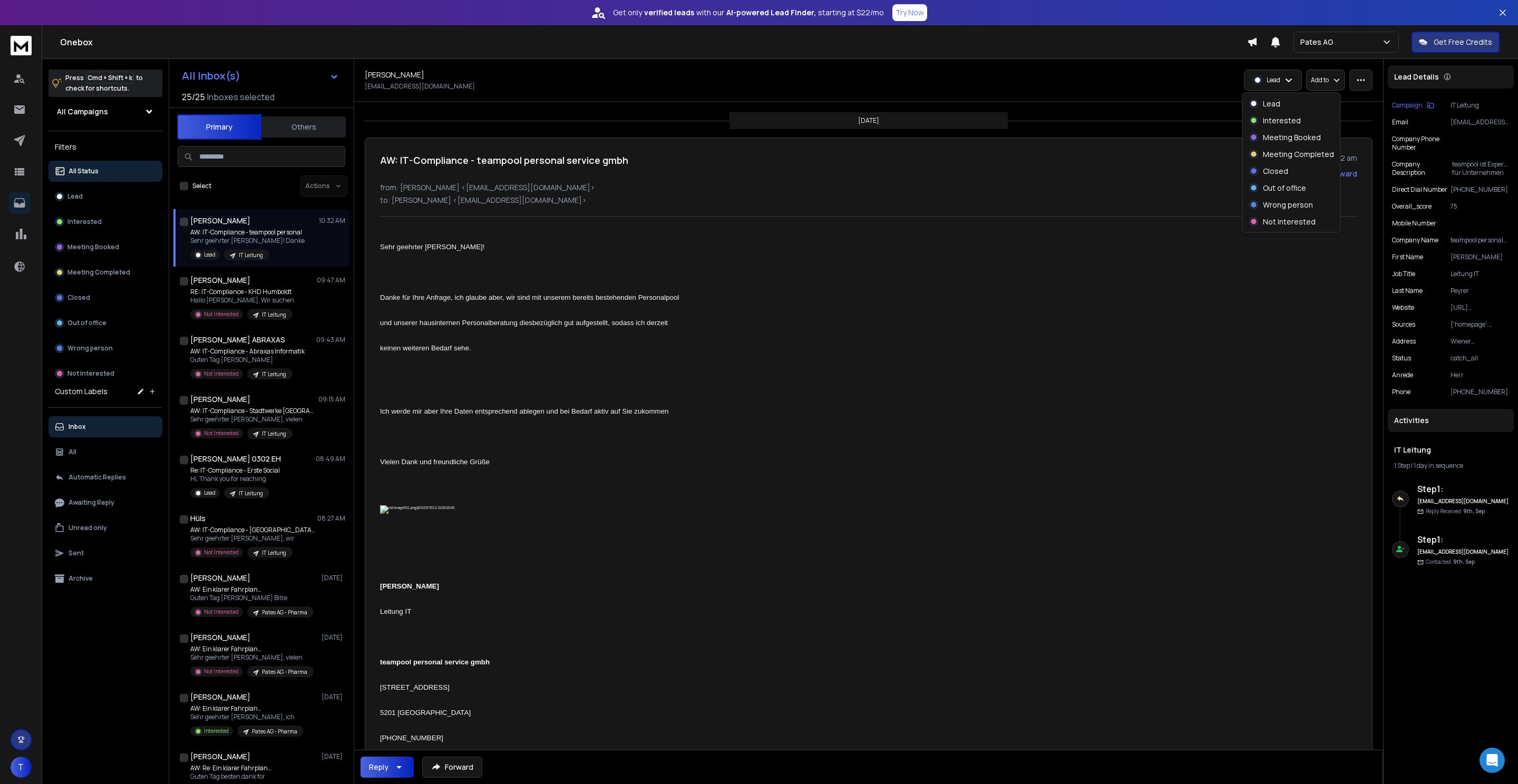
click at [1273, 76] on p "Lead" at bounding box center [1272, 80] width 13 height 8
click at [1285, 224] on p "Not Interested" at bounding box center [1289, 222] width 53 height 10
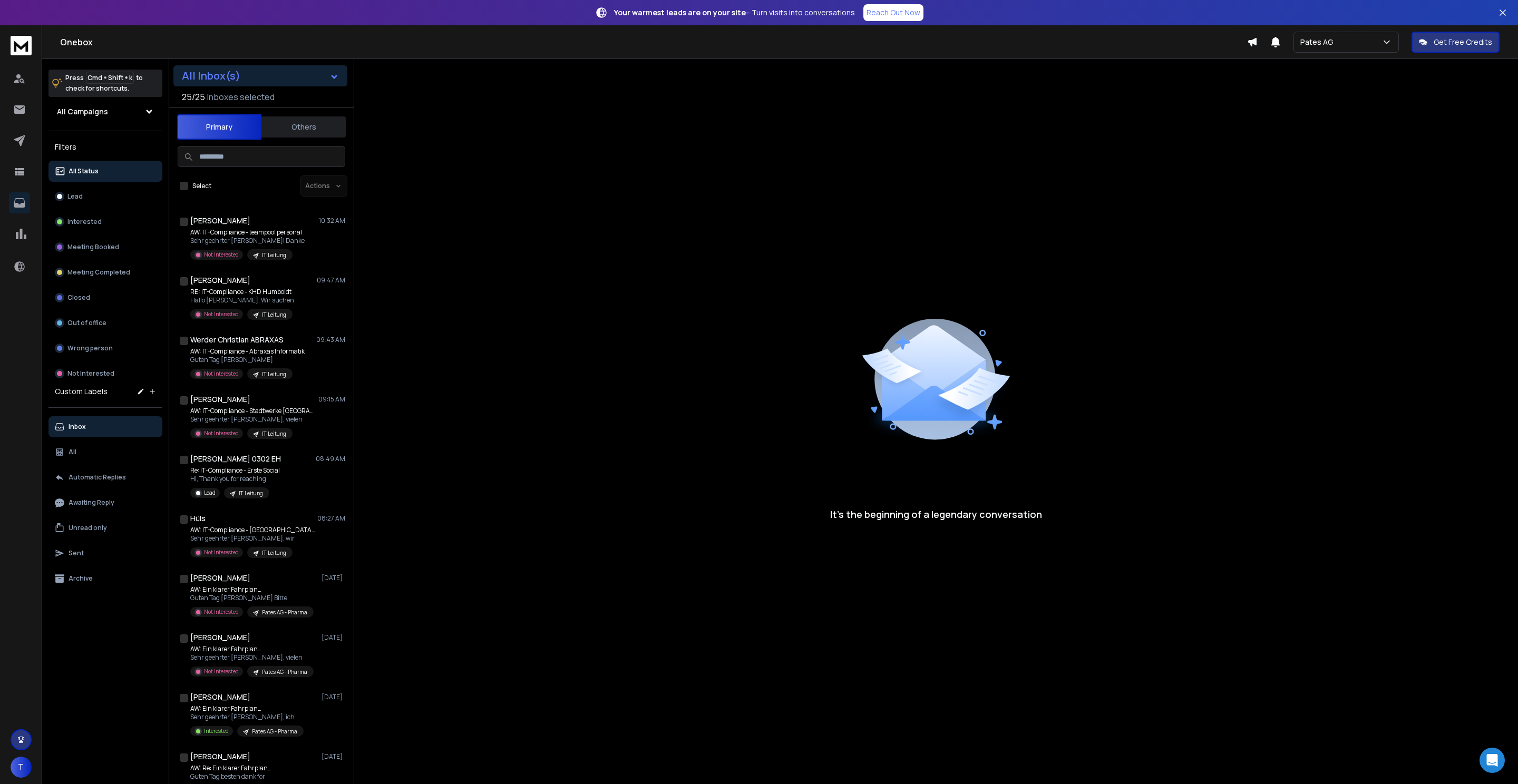
click at [307, 84] on button "All Inbox(s)" at bounding box center [260, 76] width 174 height 21
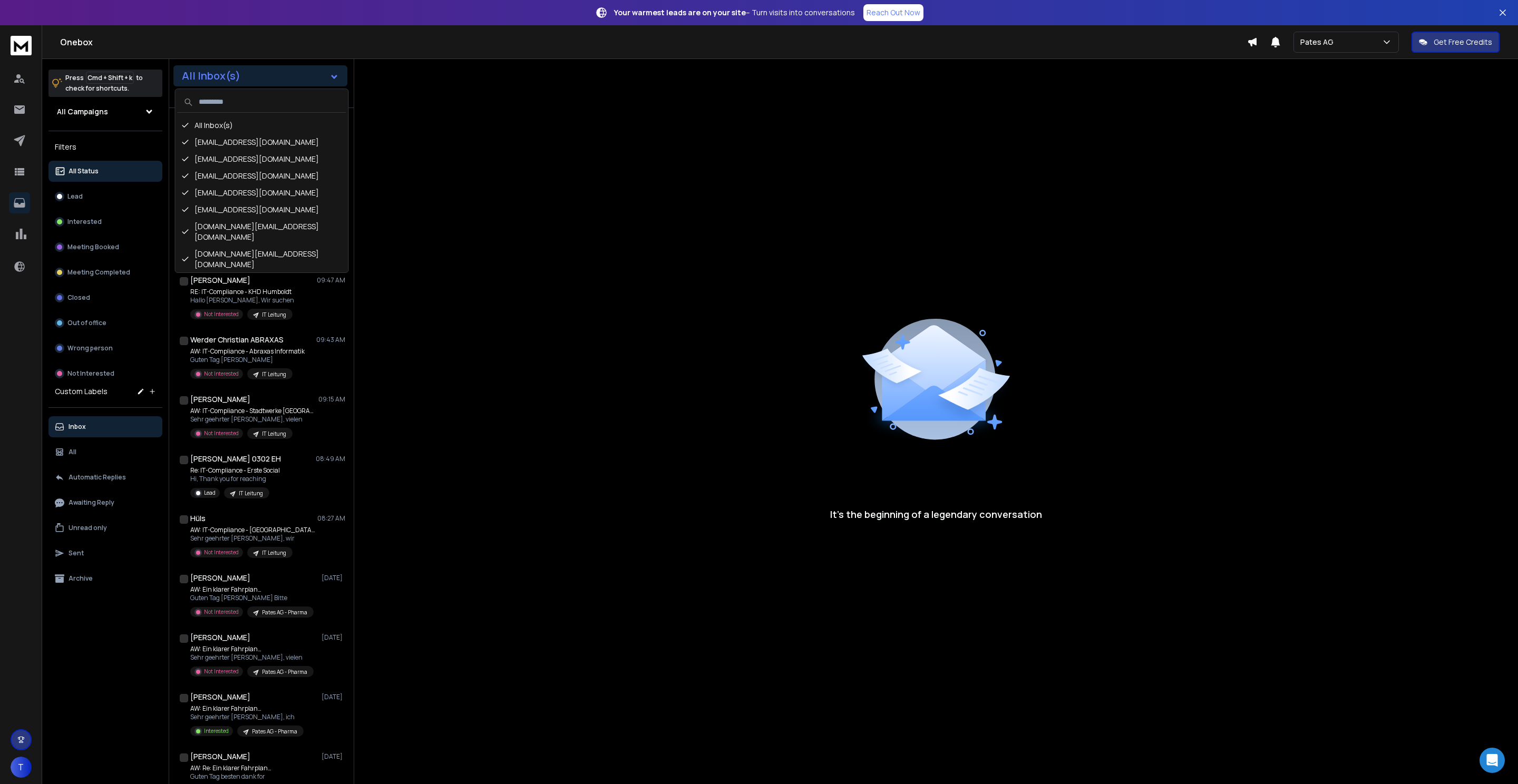
click at [308, 75] on button "All Inbox(s)" at bounding box center [260, 76] width 174 height 21
click at [402, 81] on div "It’s the beginning of a legendary conversation" at bounding box center [936, 392] width 1163 height 666
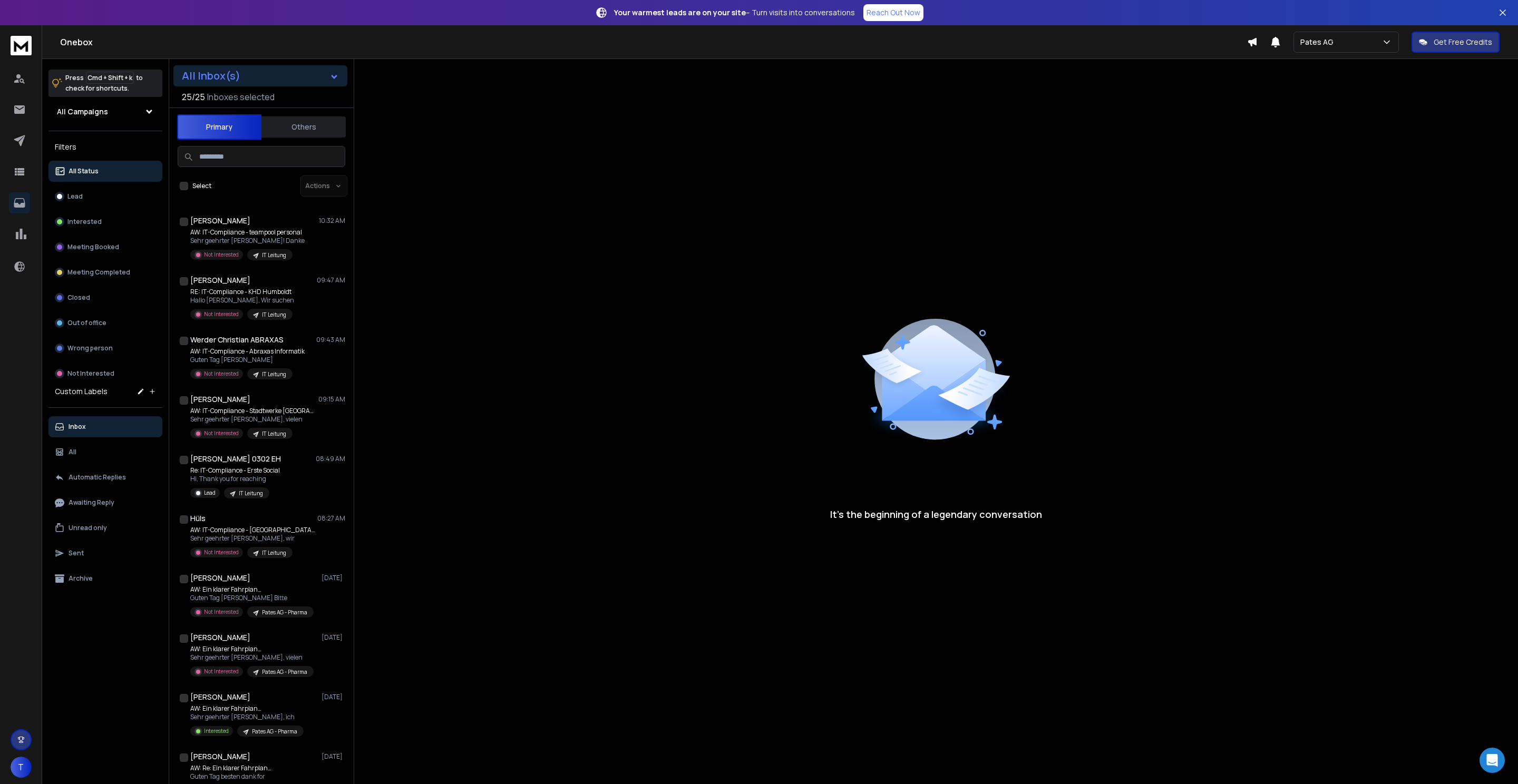
click at [333, 76] on icon at bounding box center [334, 76] width 10 height 10
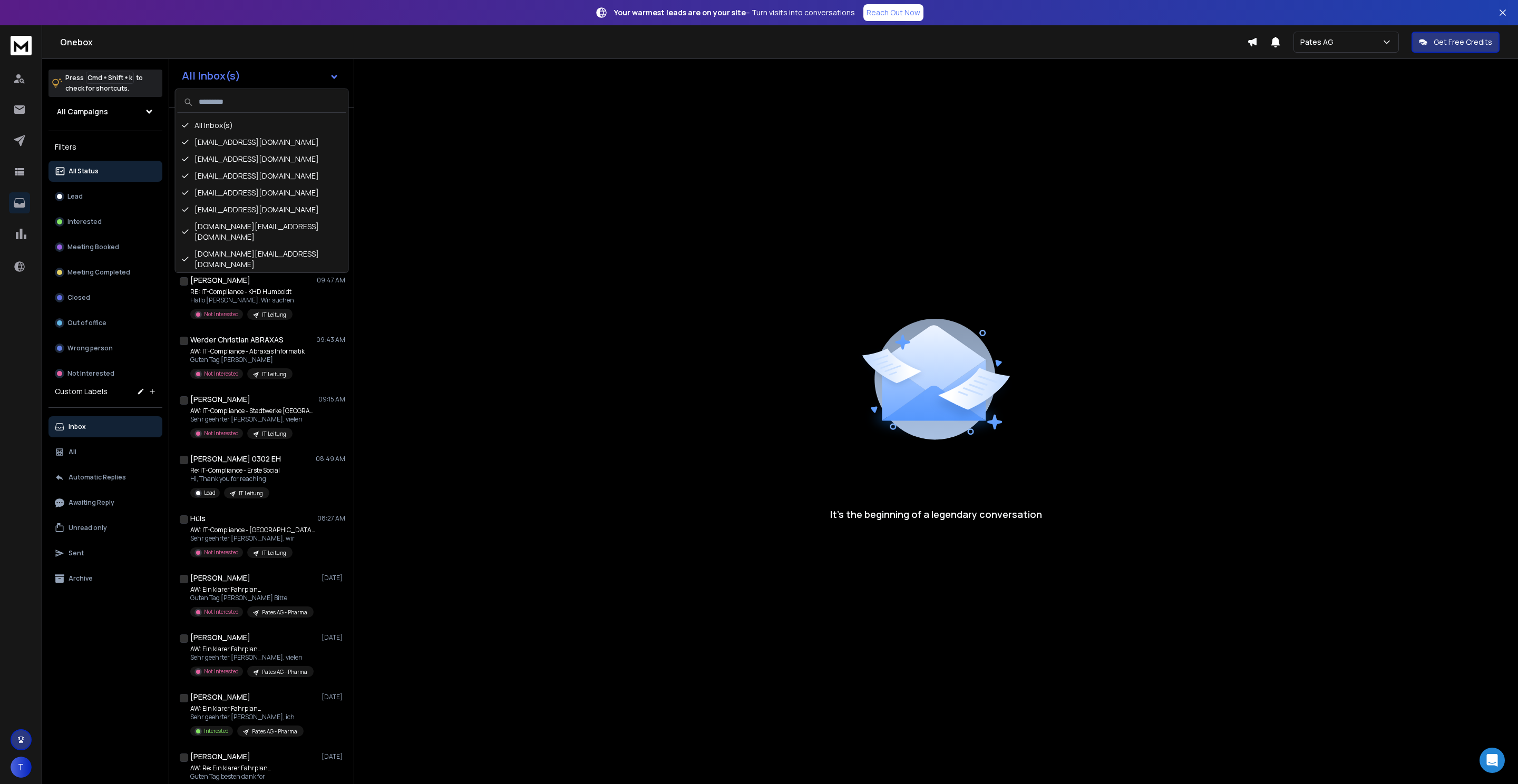
click at [417, 71] on div "It’s the beginning of a legendary conversation" at bounding box center [936, 392] width 1163 height 666
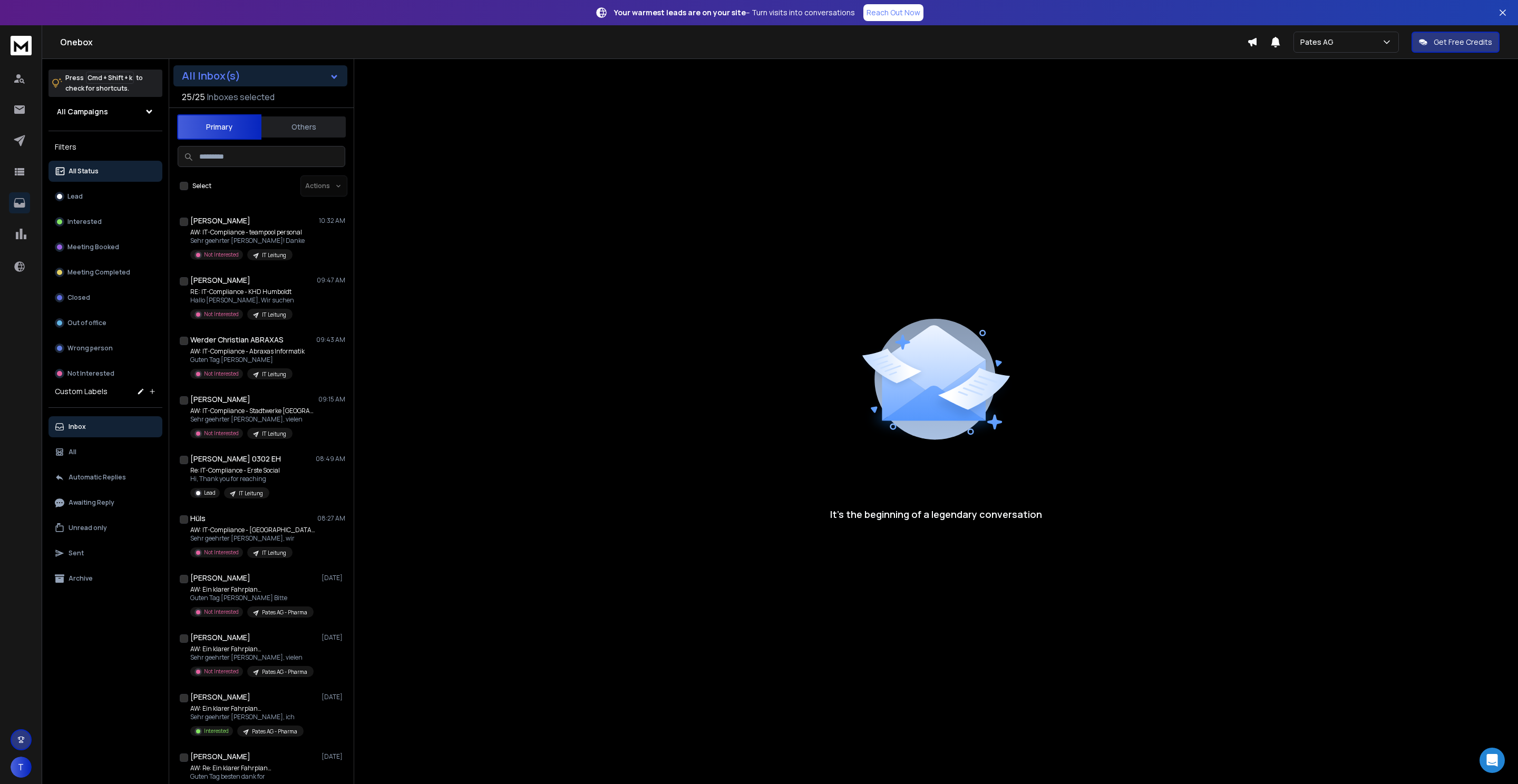
click at [311, 78] on button "All Inbox(s)" at bounding box center [260, 76] width 174 height 21
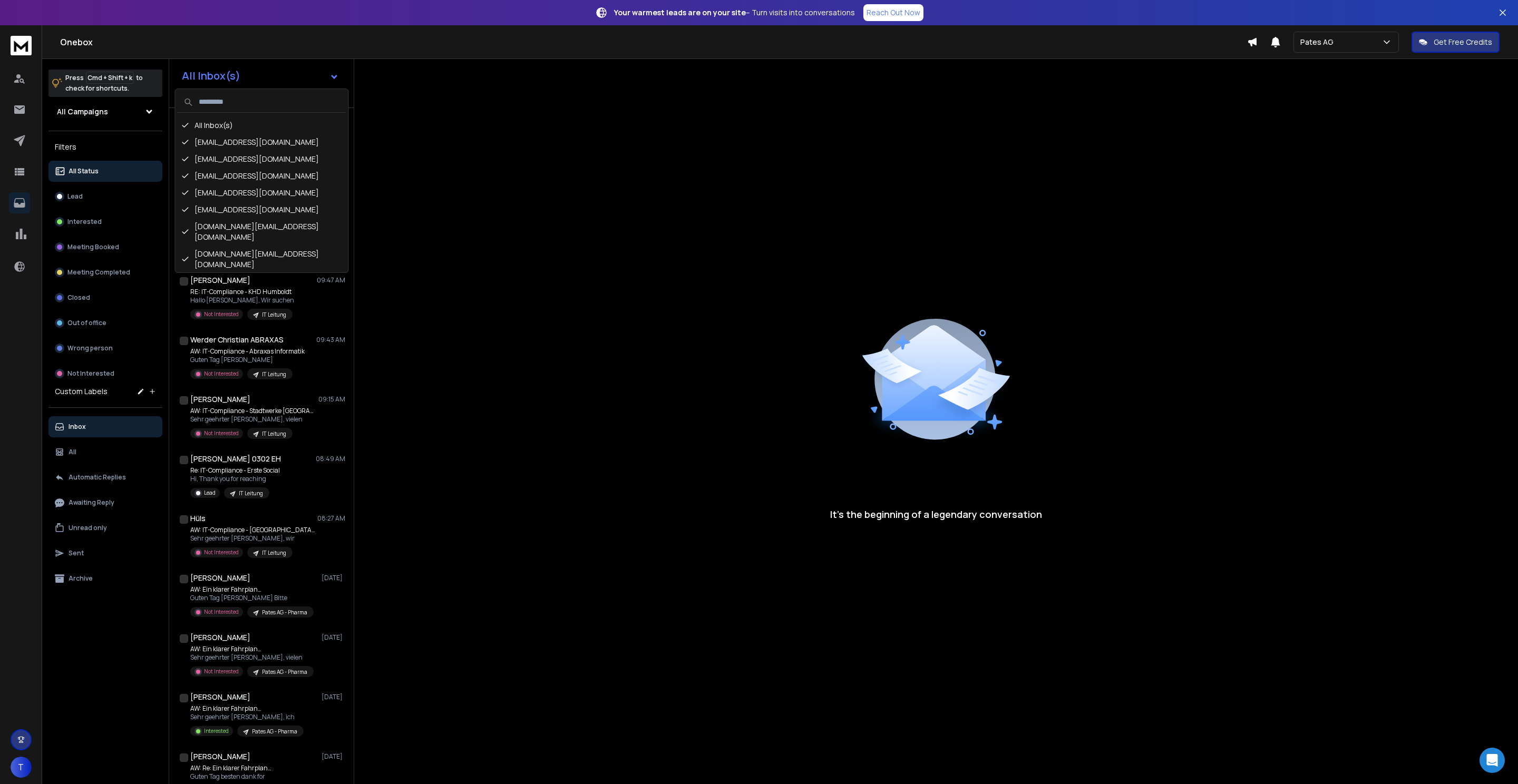
click at [505, 141] on div "It’s the beginning of a legendary conversation" at bounding box center [936, 392] width 1163 height 666
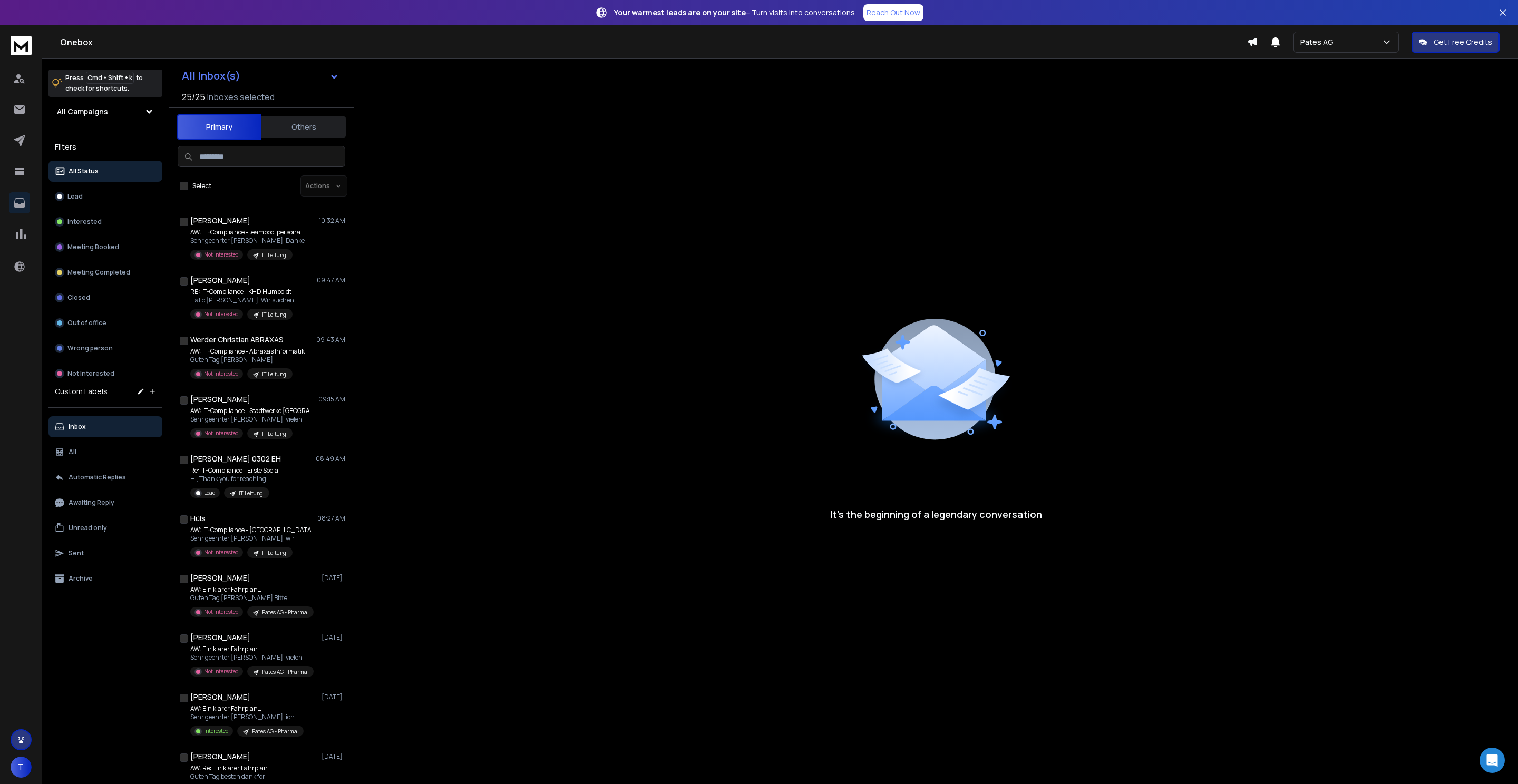
click at [1502, 12] on icon at bounding box center [1503, 13] width 6 height 6
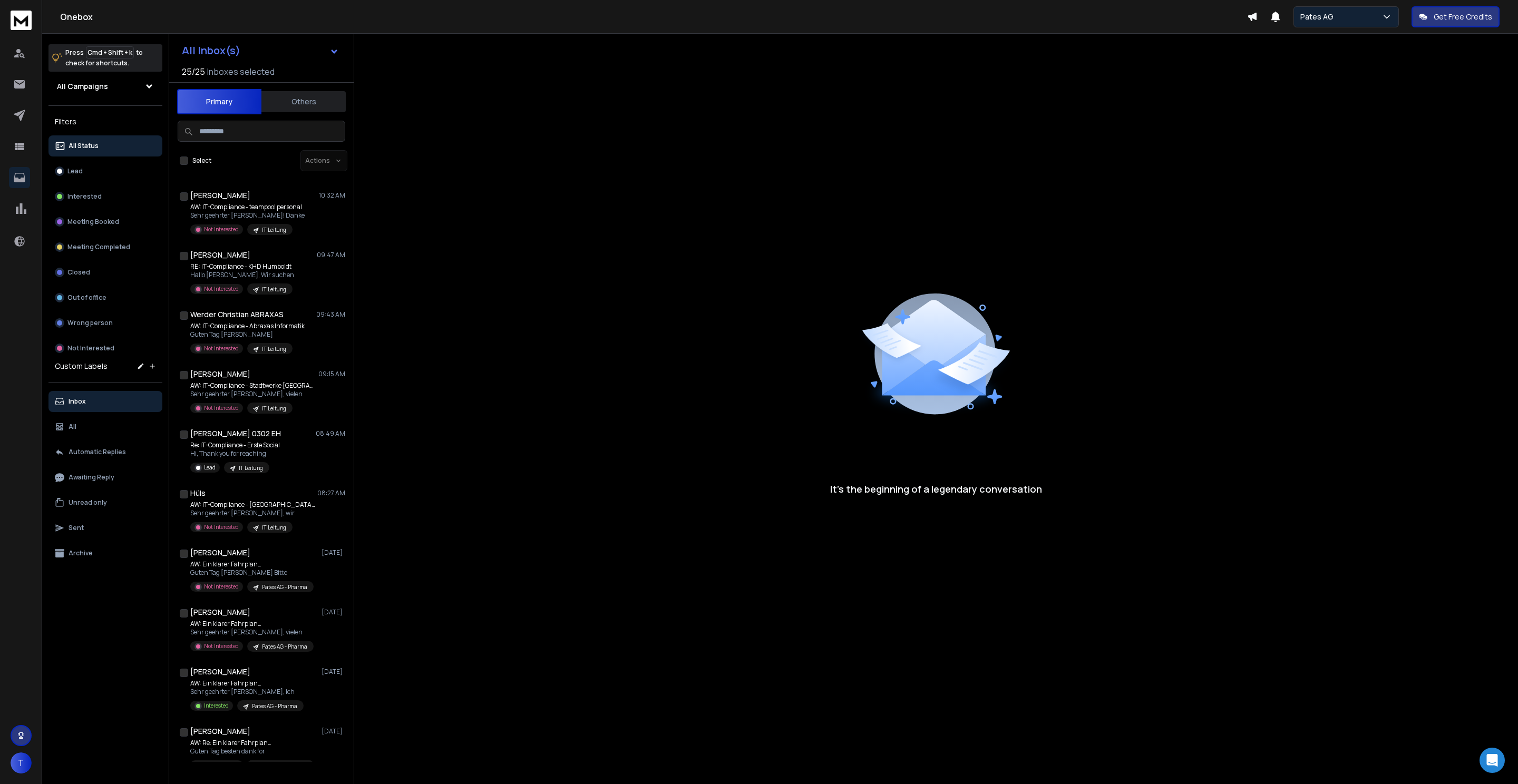
click at [1344, 10] on button "Pates AG" at bounding box center [1346, 17] width 105 height 21
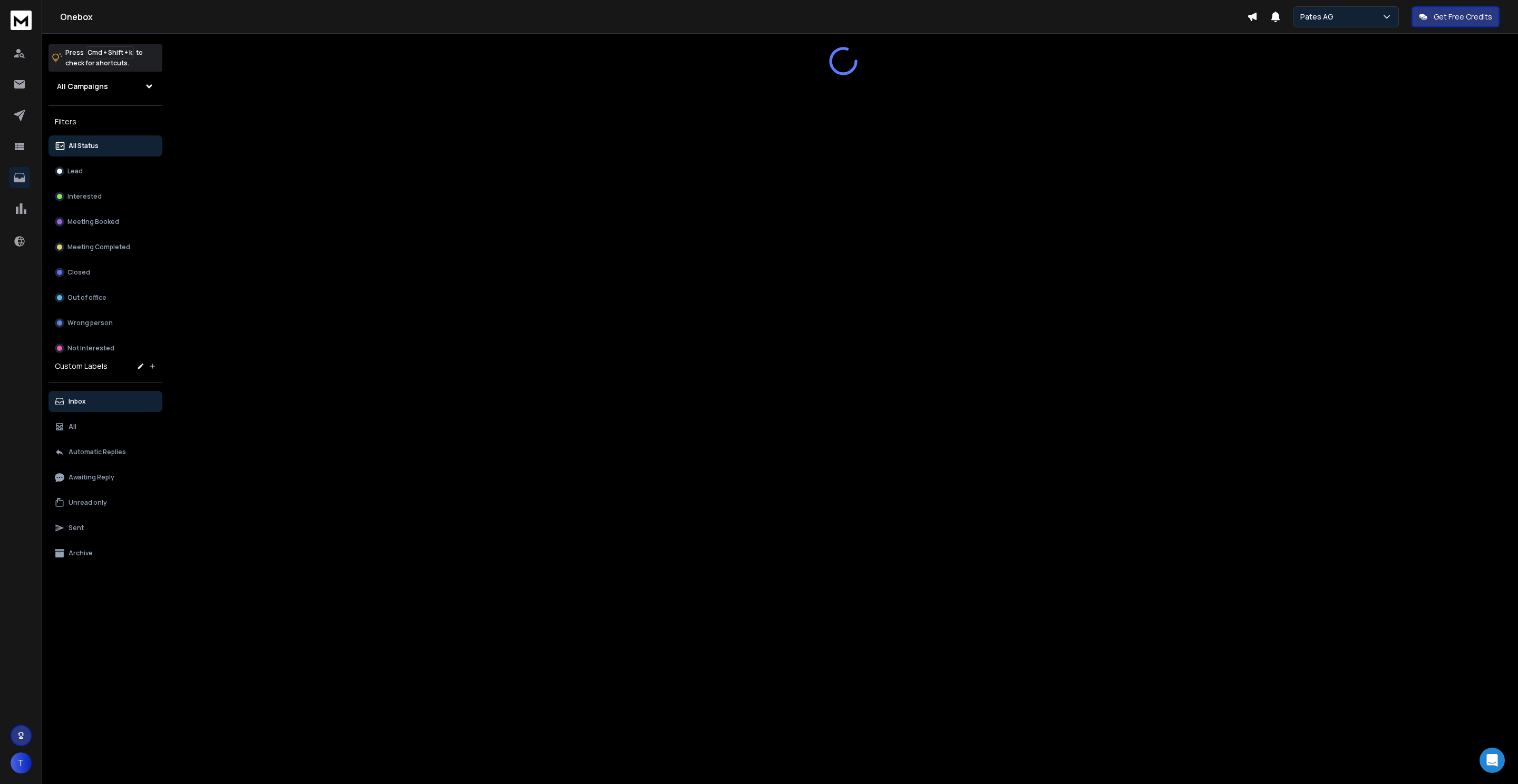
click at [1344, 14] on div "Pates AG" at bounding box center [1346, 17] width 92 height 10
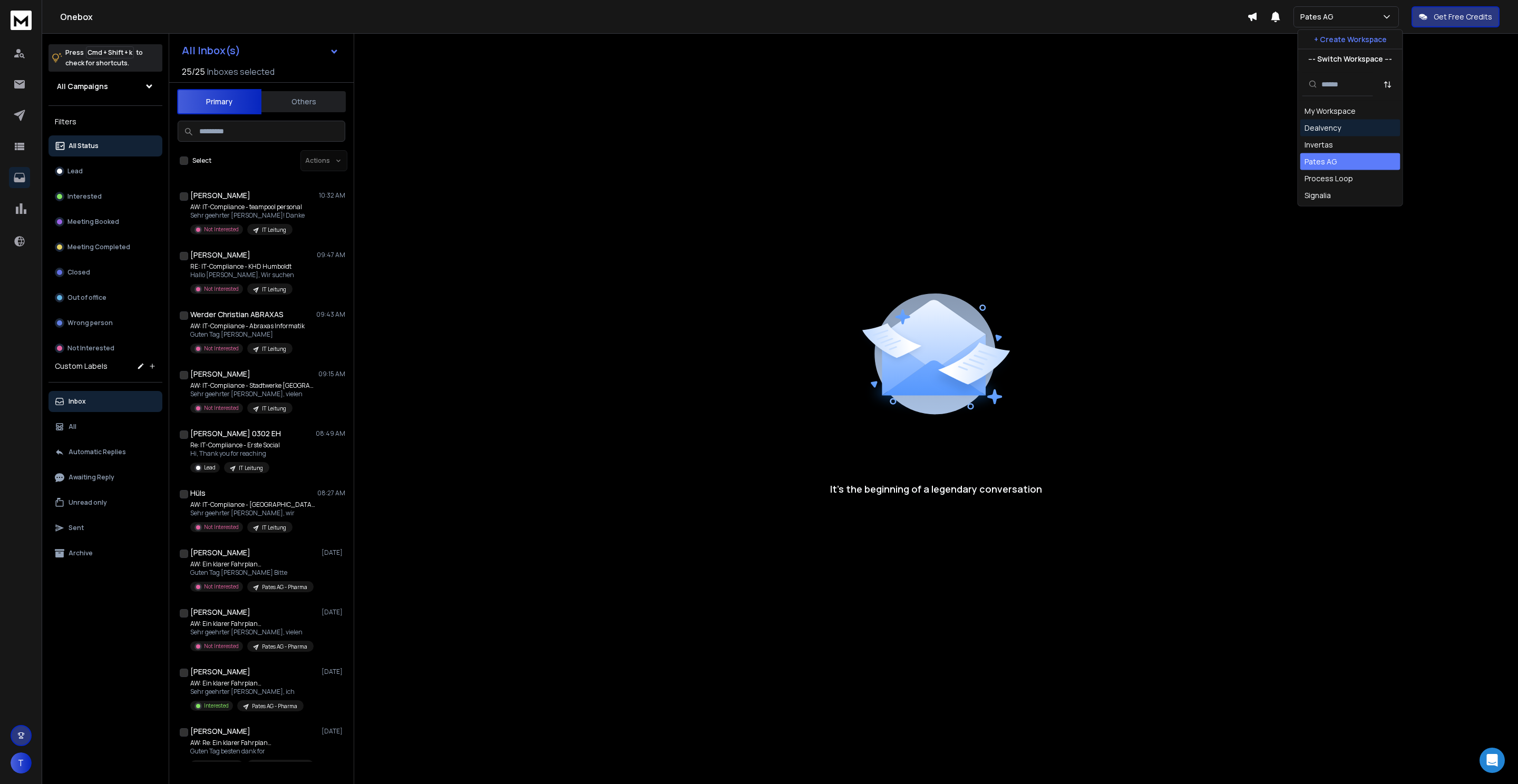
click at [1314, 127] on div "Dealvency" at bounding box center [1322, 128] width 37 height 10
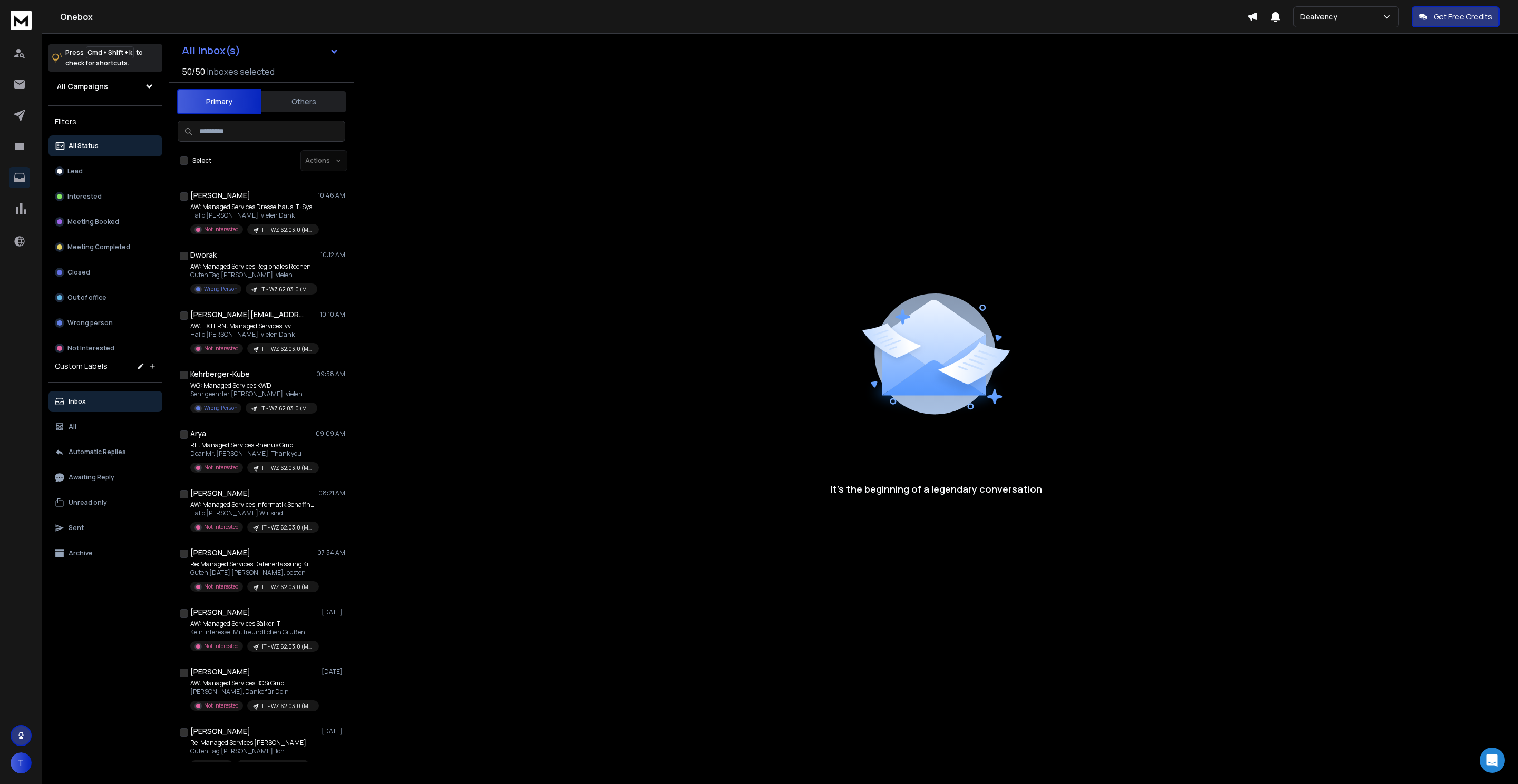
click at [596, 180] on div "It’s the beginning of a legendary conversation" at bounding box center [936, 366] width 1163 height 666
